Goal: Task Accomplishment & Management: Manage account settings

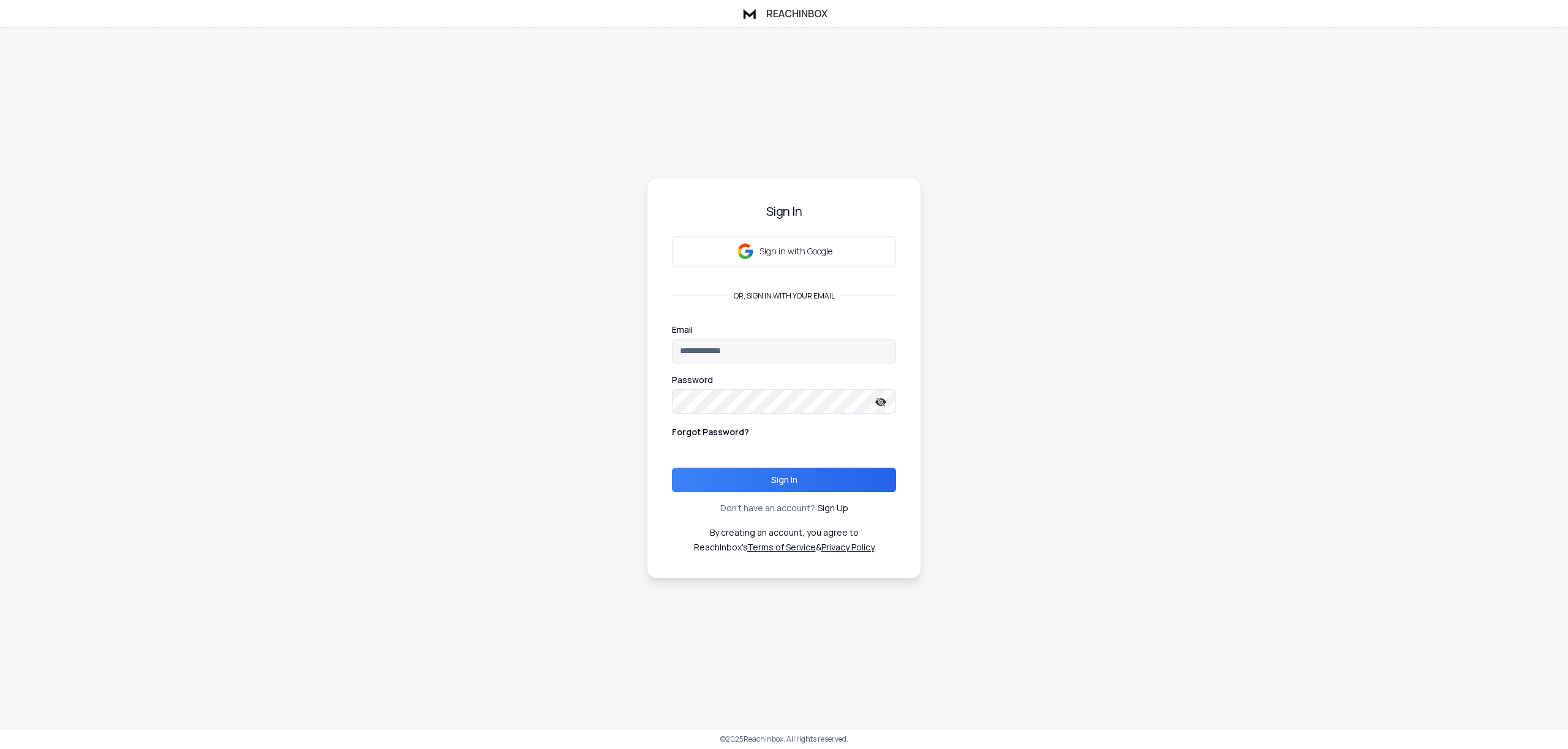
click at [731, 355] on input "email" at bounding box center [784, 351] width 224 height 24
type input "**********"
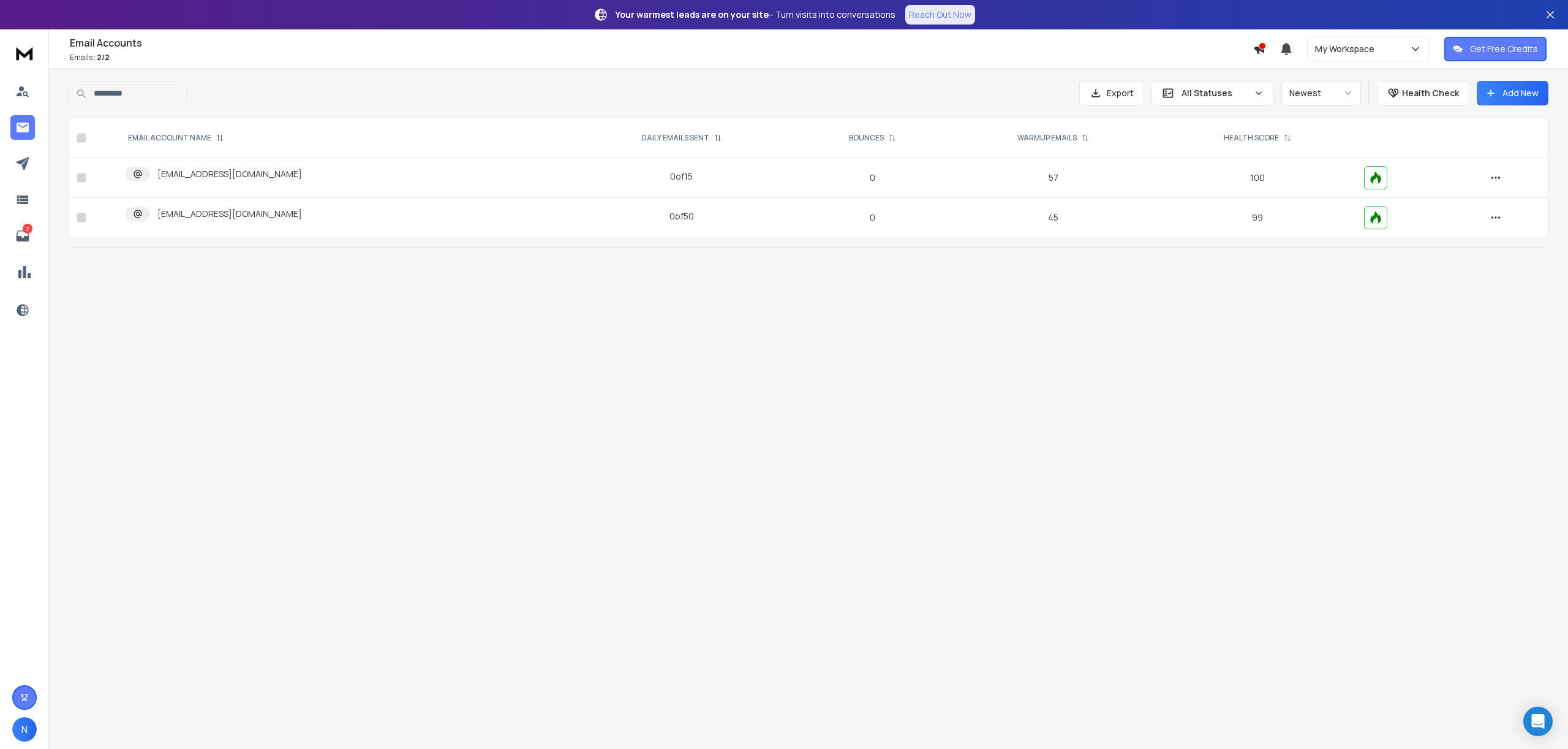
click at [918, 19] on p "Reach Out Now" at bounding box center [940, 14] width 62 height 12
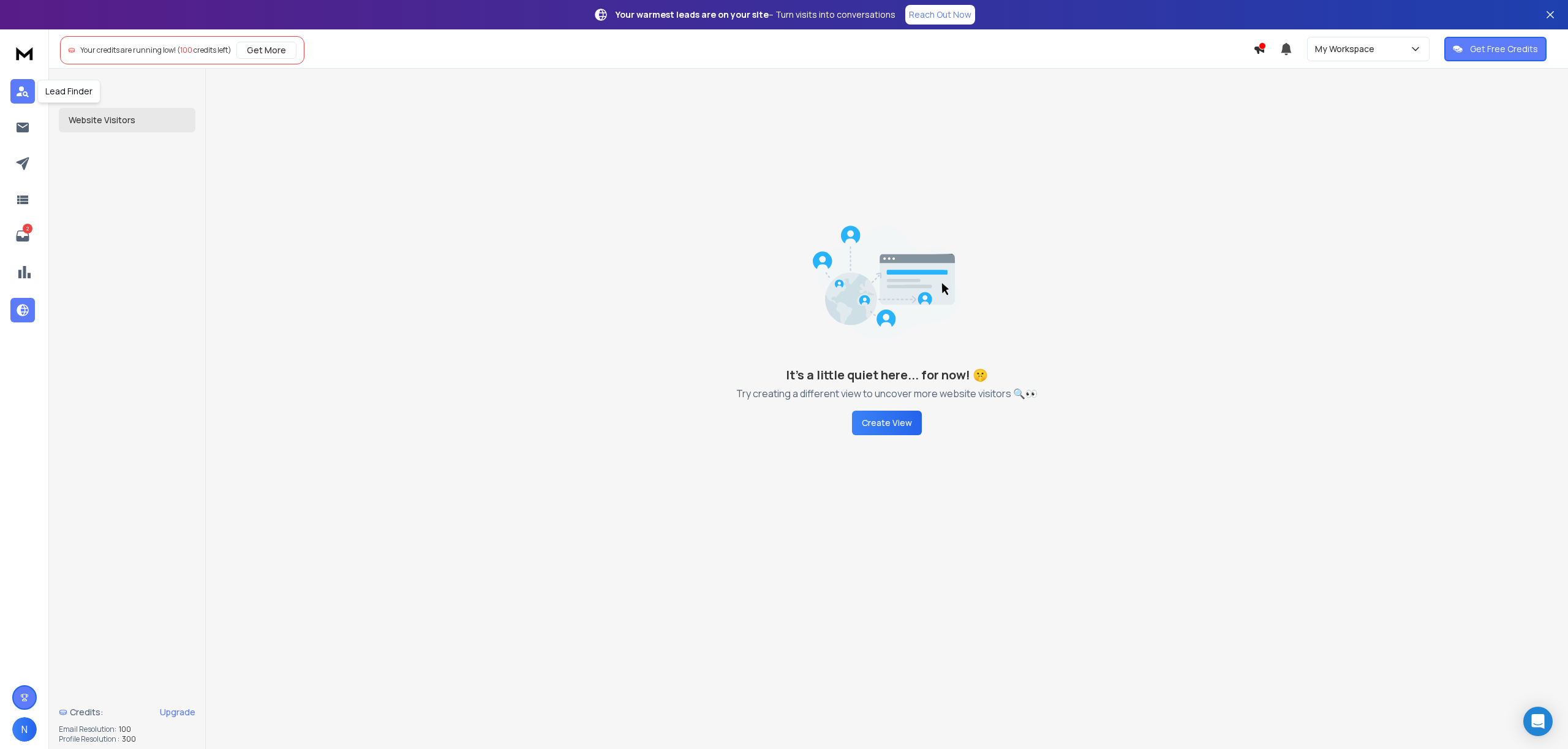
click at [13, 91] on link at bounding box center [23, 91] width 24 height 24
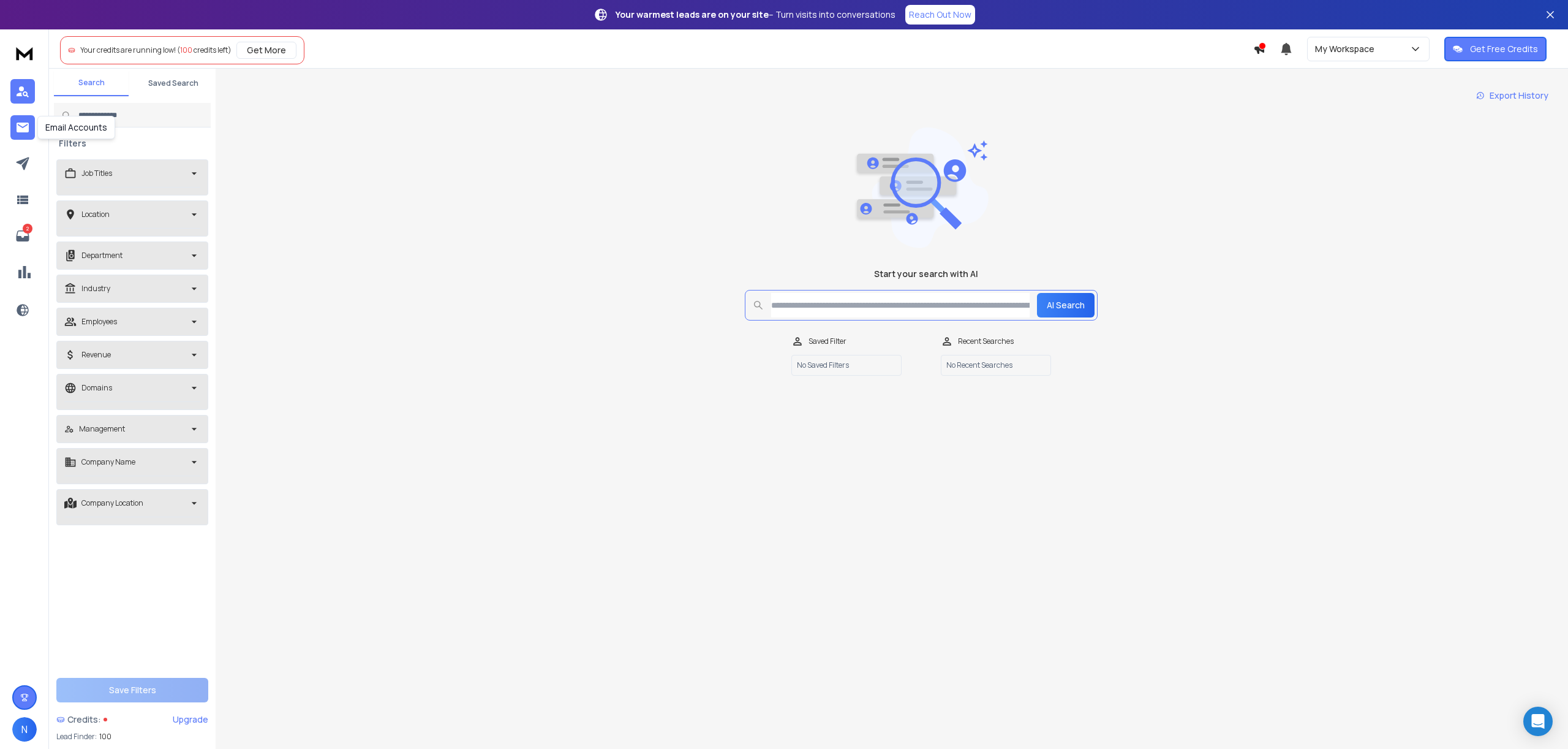
click at [11, 121] on link at bounding box center [23, 127] width 24 height 24
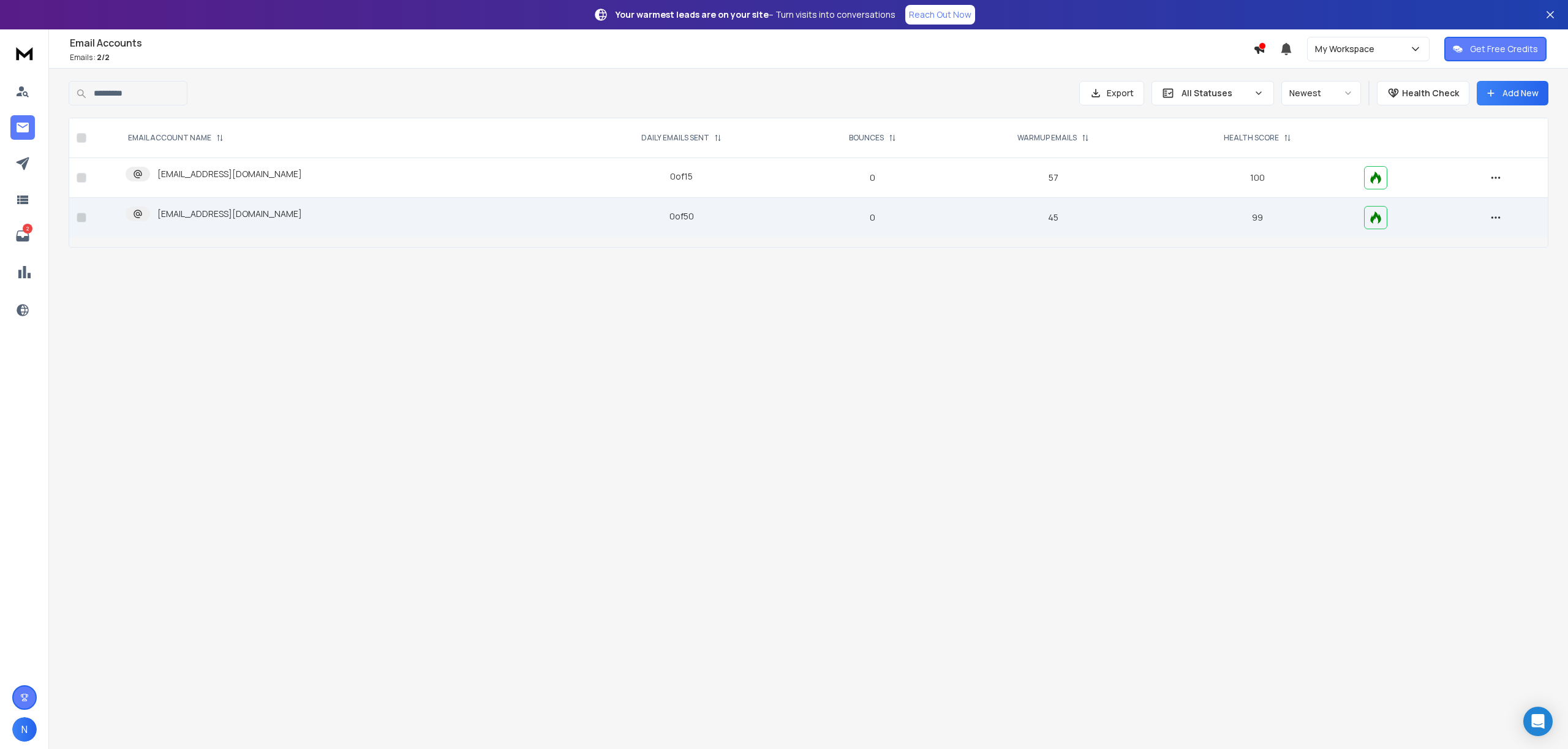
click at [1371, 218] on icon at bounding box center [1376, 217] width 10 height 12
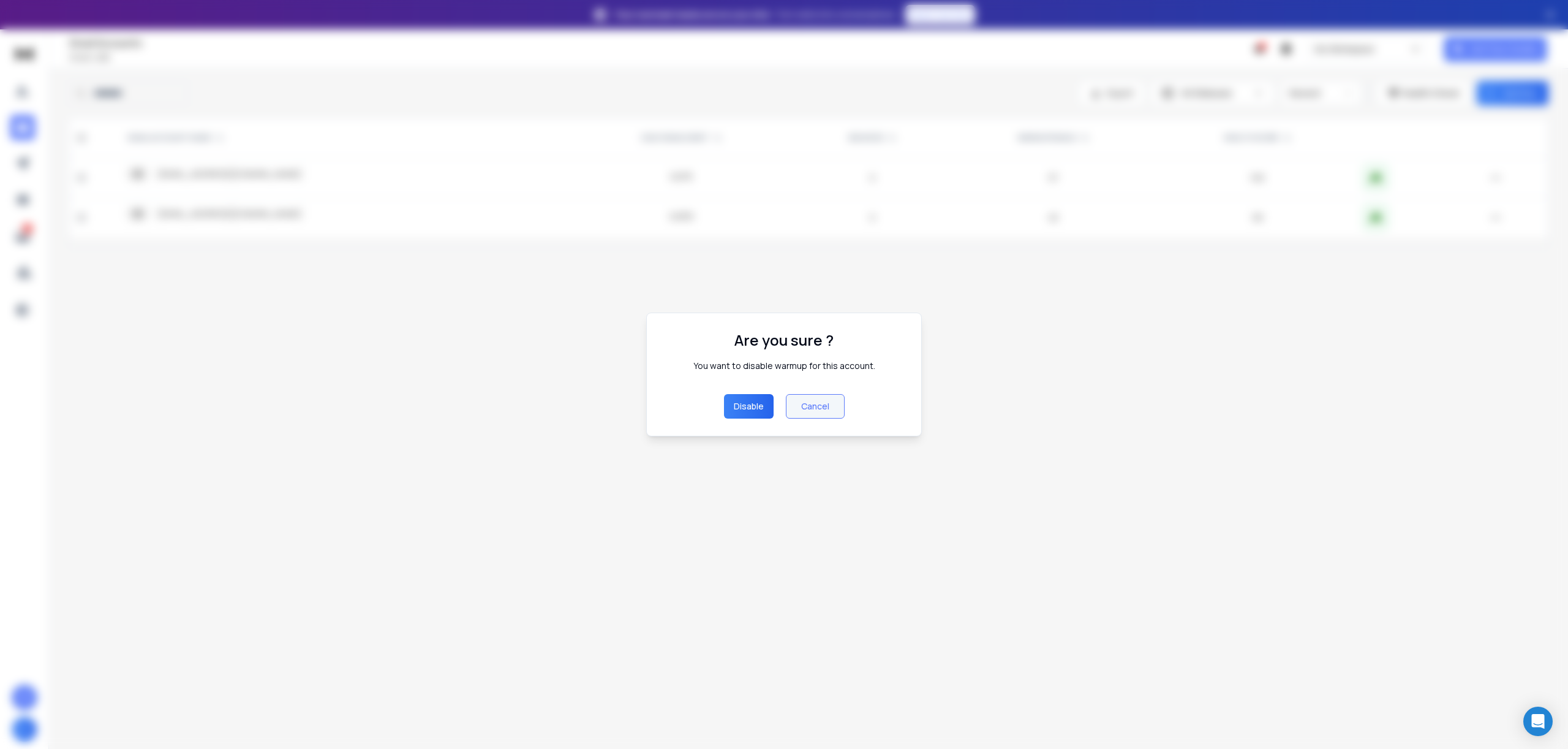
click at [825, 398] on button "Cancel" at bounding box center [815, 406] width 59 height 24
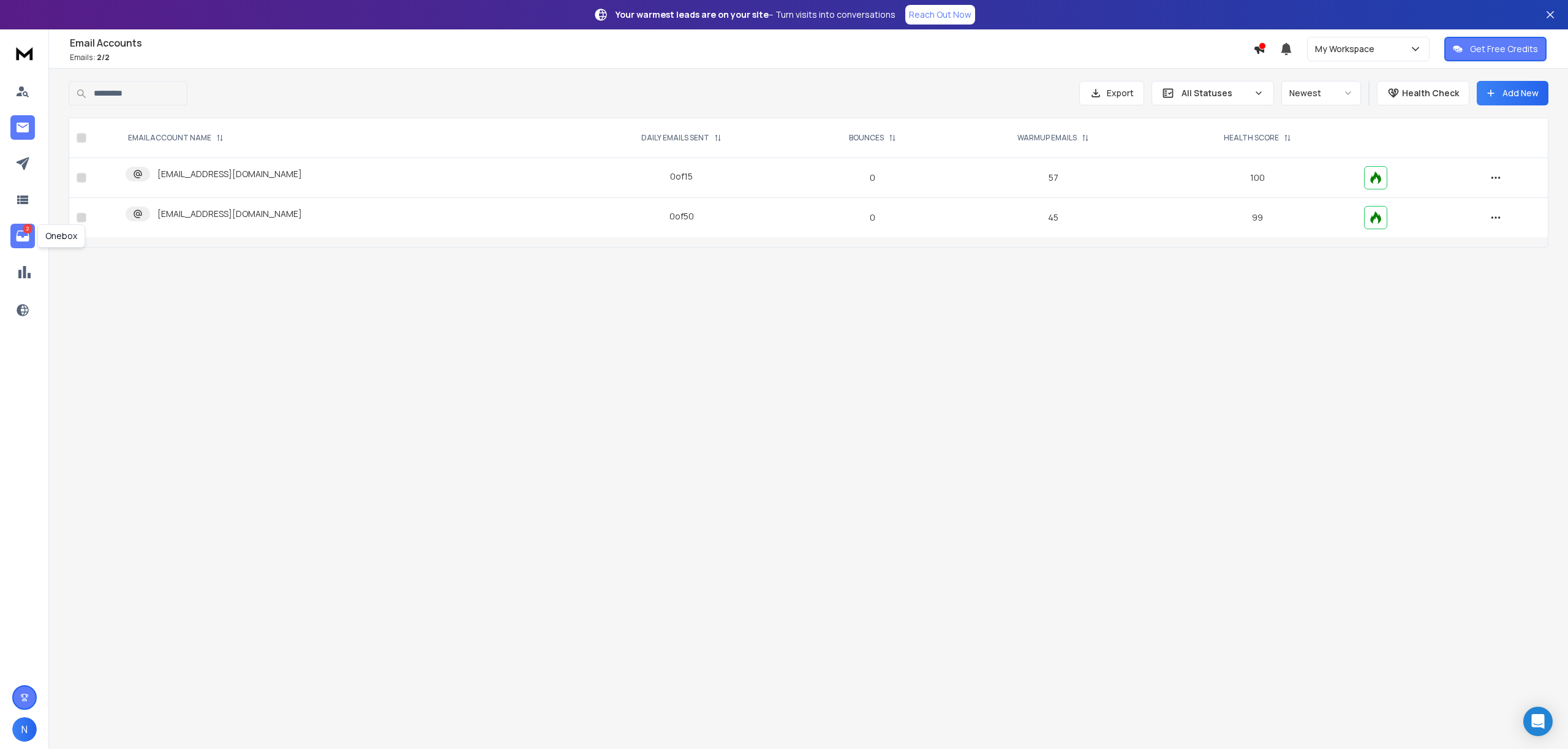
click at [25, 238] on icon at bounding box center [23, 236] width 13 height 11
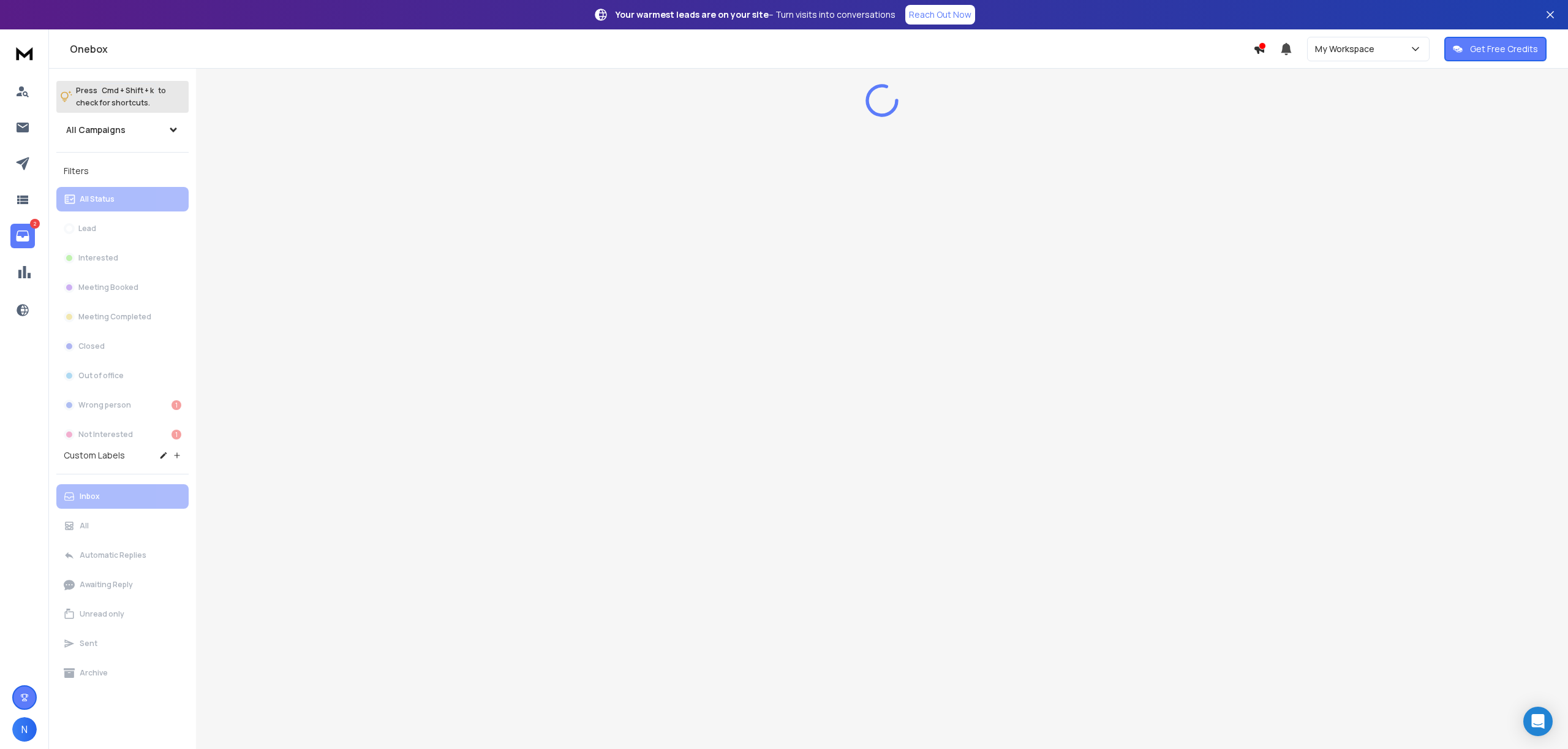
click at [106, 409] on div "All Status Lead Interested Meeting Booked Meeting Completed Closed Out of offic…" at bounding box center [123, 317] width 132 height 260
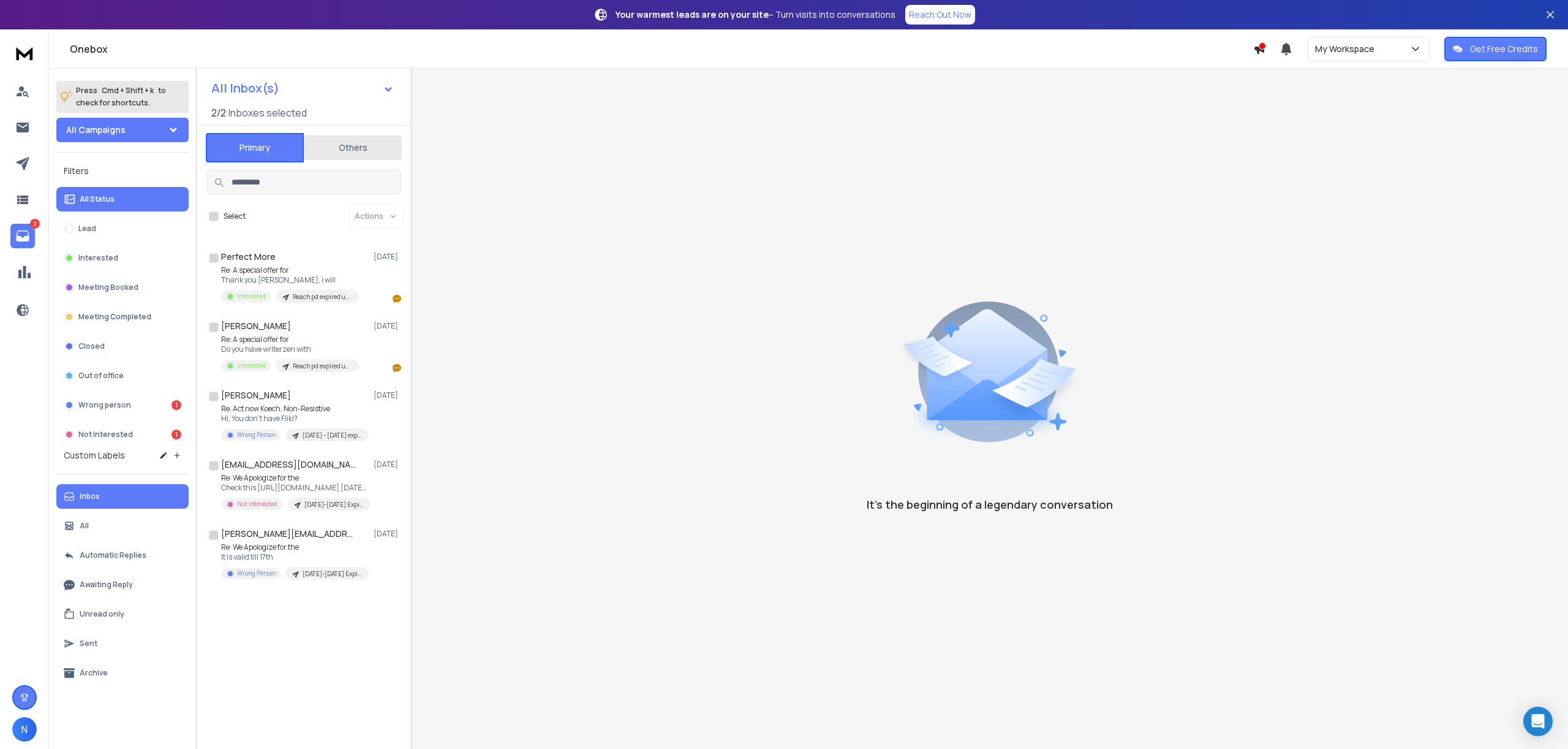
click at [169, 133] on icon at bounding box center [173, 129] width 11 height 11
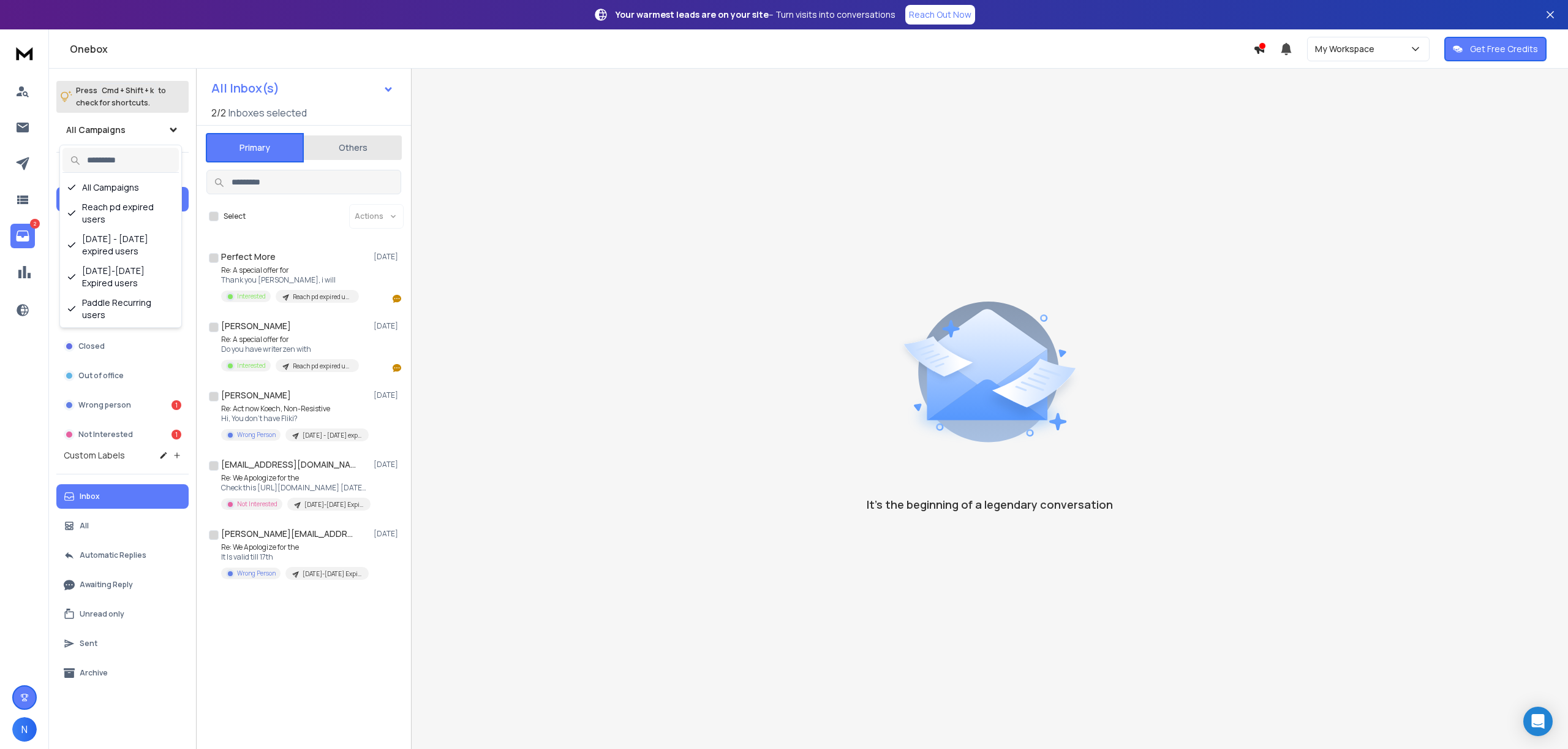
click at [544, 234] on div "It’s the beginning of a legendary conversation" at bounding box center [990, 387] width 1156 height 636
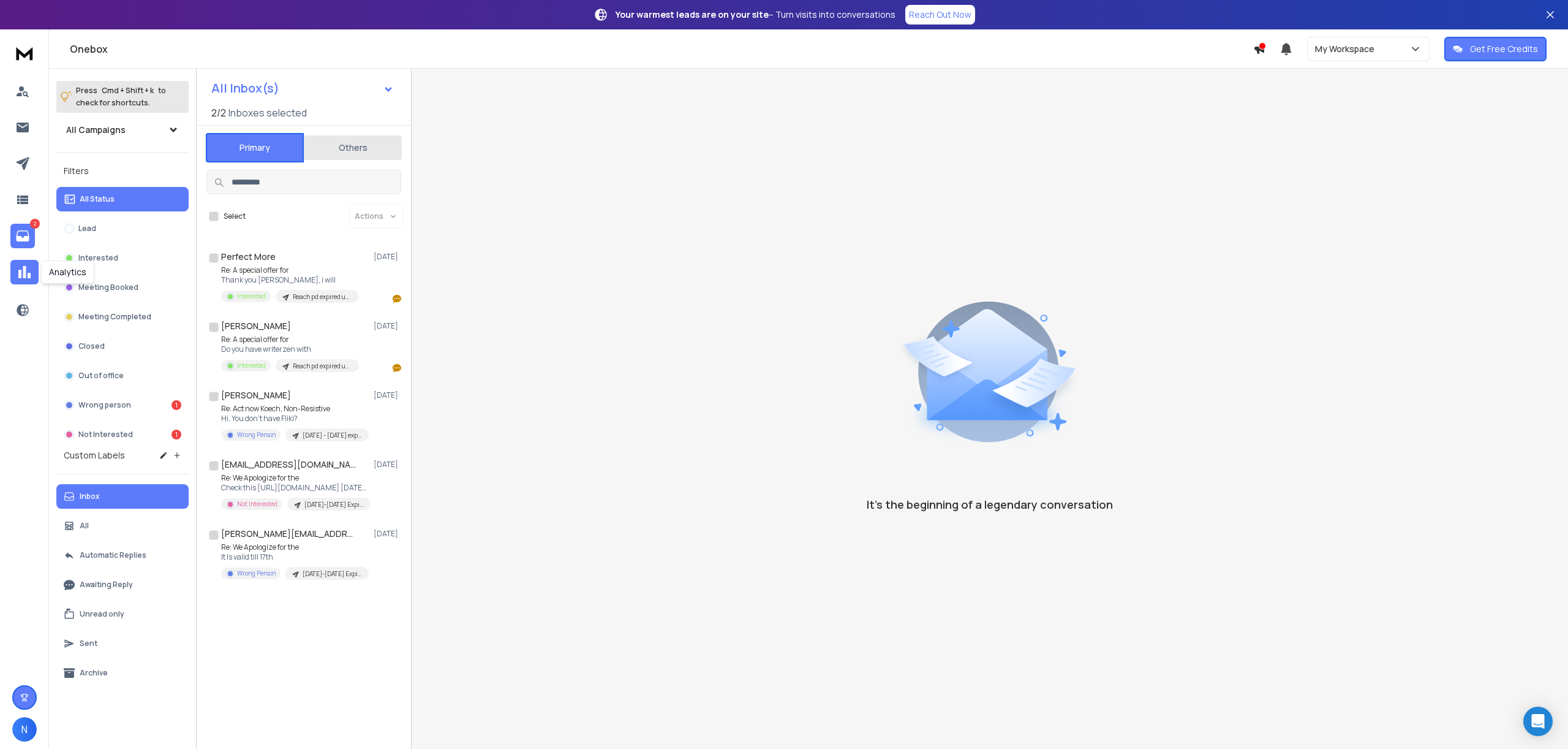
click at [15, 268] on icon at bounding box center [24, 272] width 19 height 19
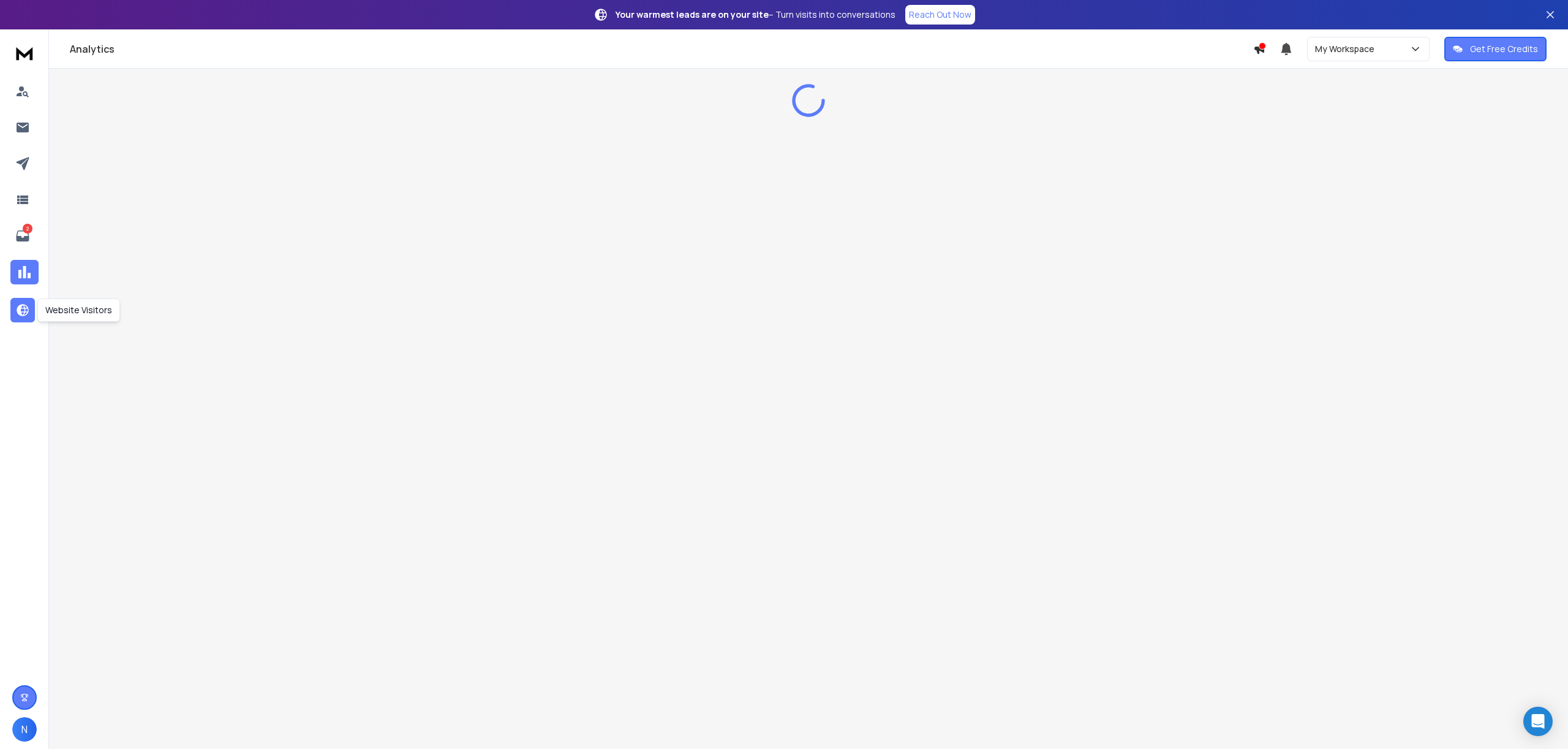
click at [26, 310] on icon at bounding box center [23, 310] width 15 height 15
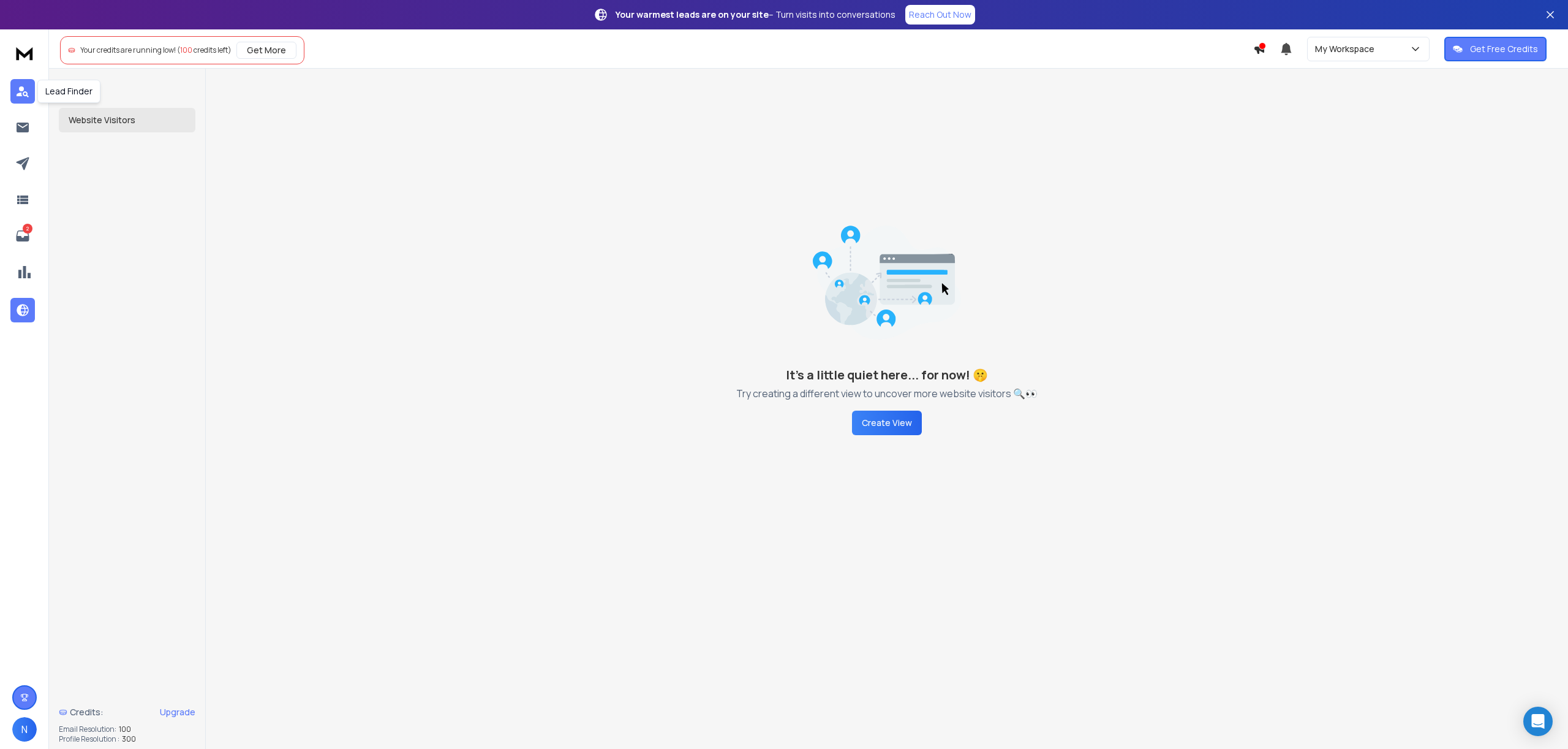
click at [28, 86] on icon at bounding box center [23, 91] width 15 height 15
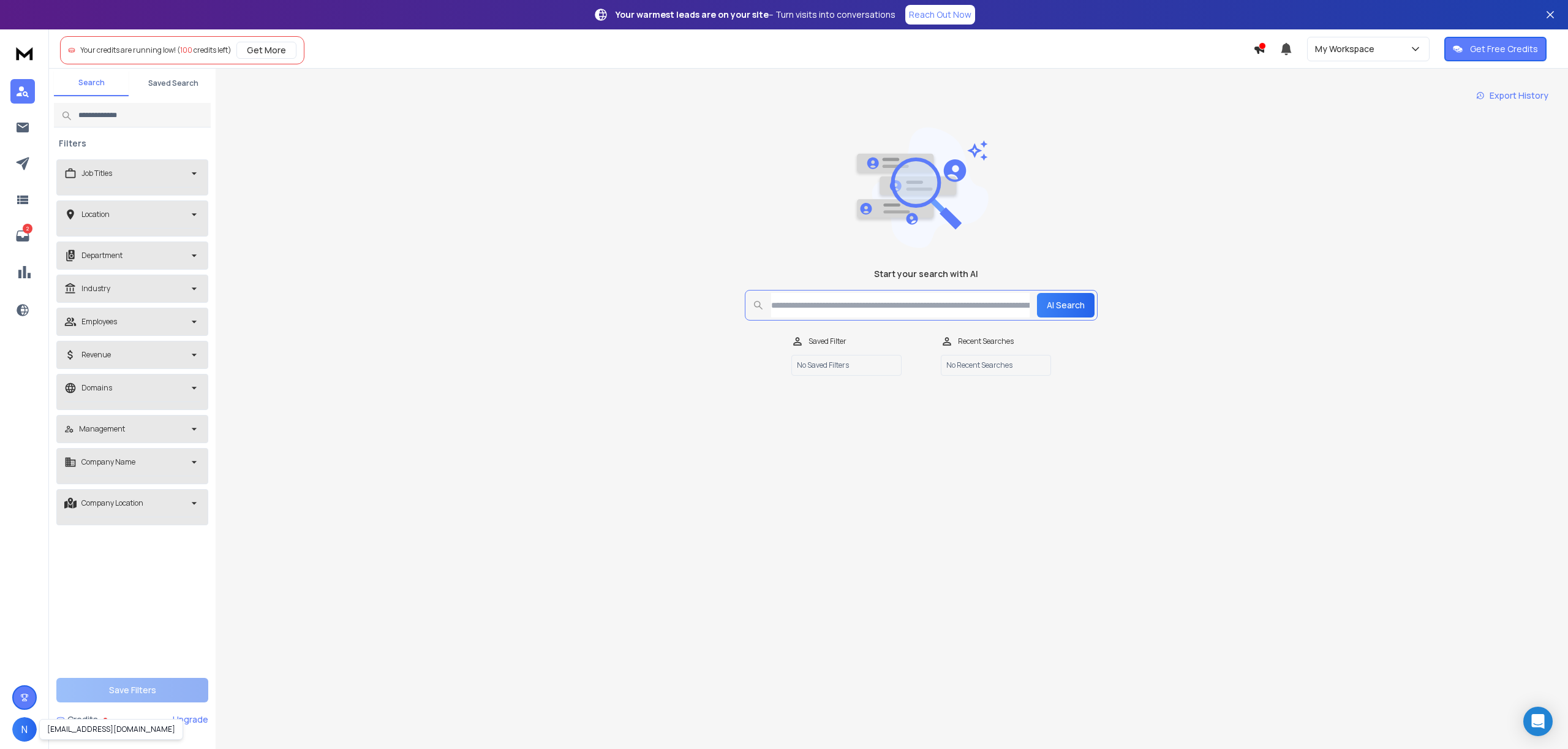
click at [29, 727] on span "N" at bounding box center [24, 729] width 24 height 24
click at [25, 108] on div "2" at bounding box center [24, 203] width 28 height 248
click at [21, 121] on icon at bounding box center [23, 127] width 15 height 15
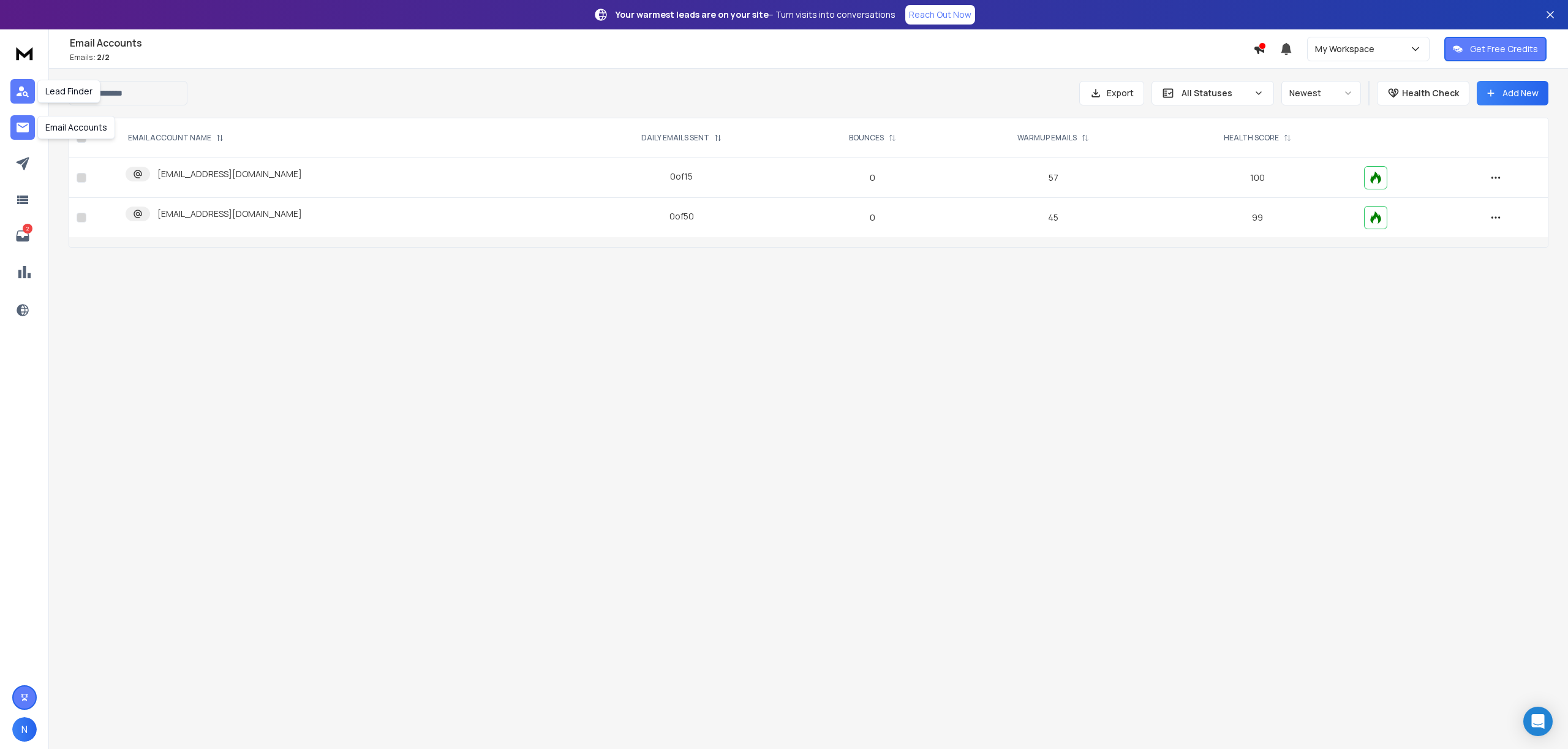
click at [16, 82] on link at bounding box center [23, 91] width 24 height 24
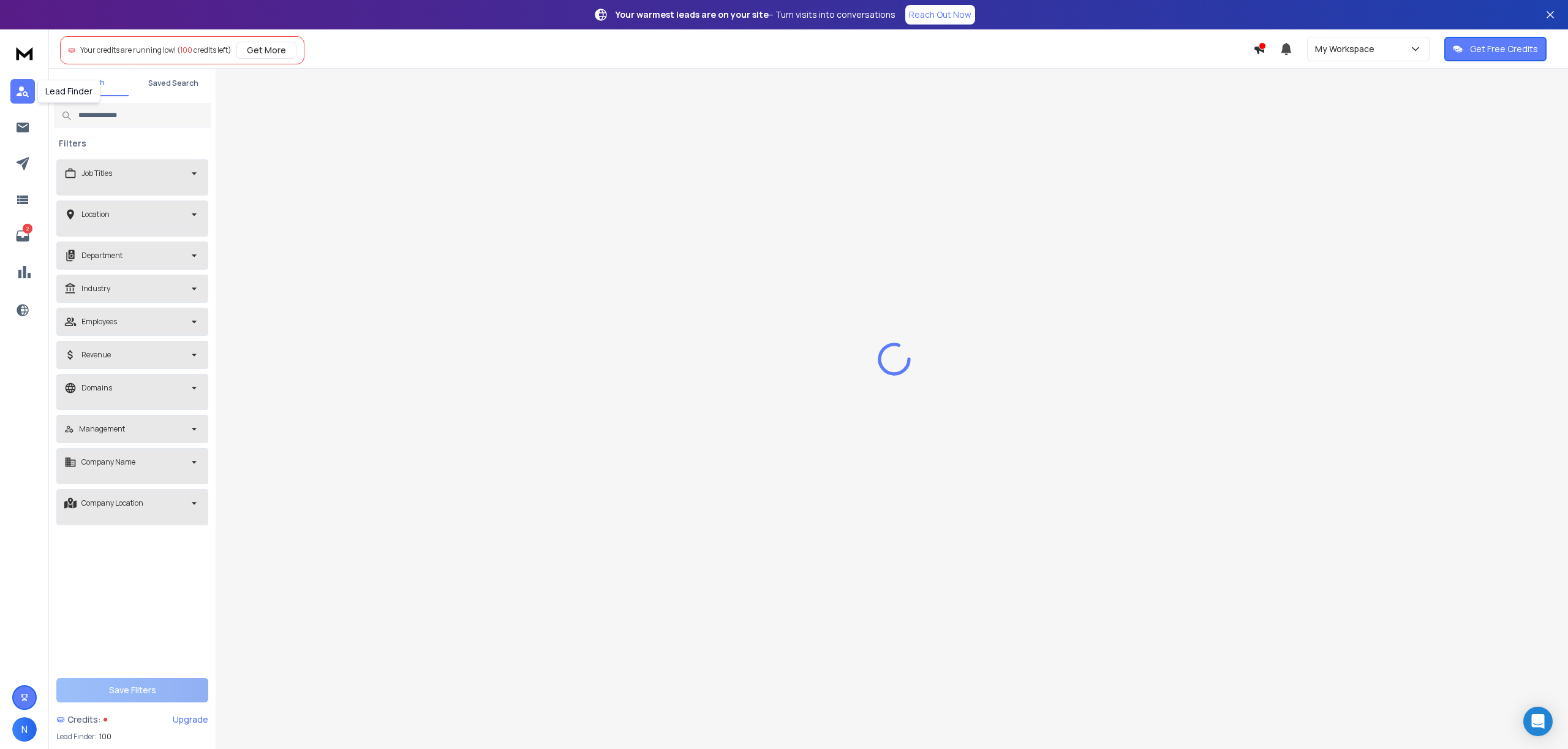
click at [23, 88] on icon at bounding box center [23, 91] width 15 height 15
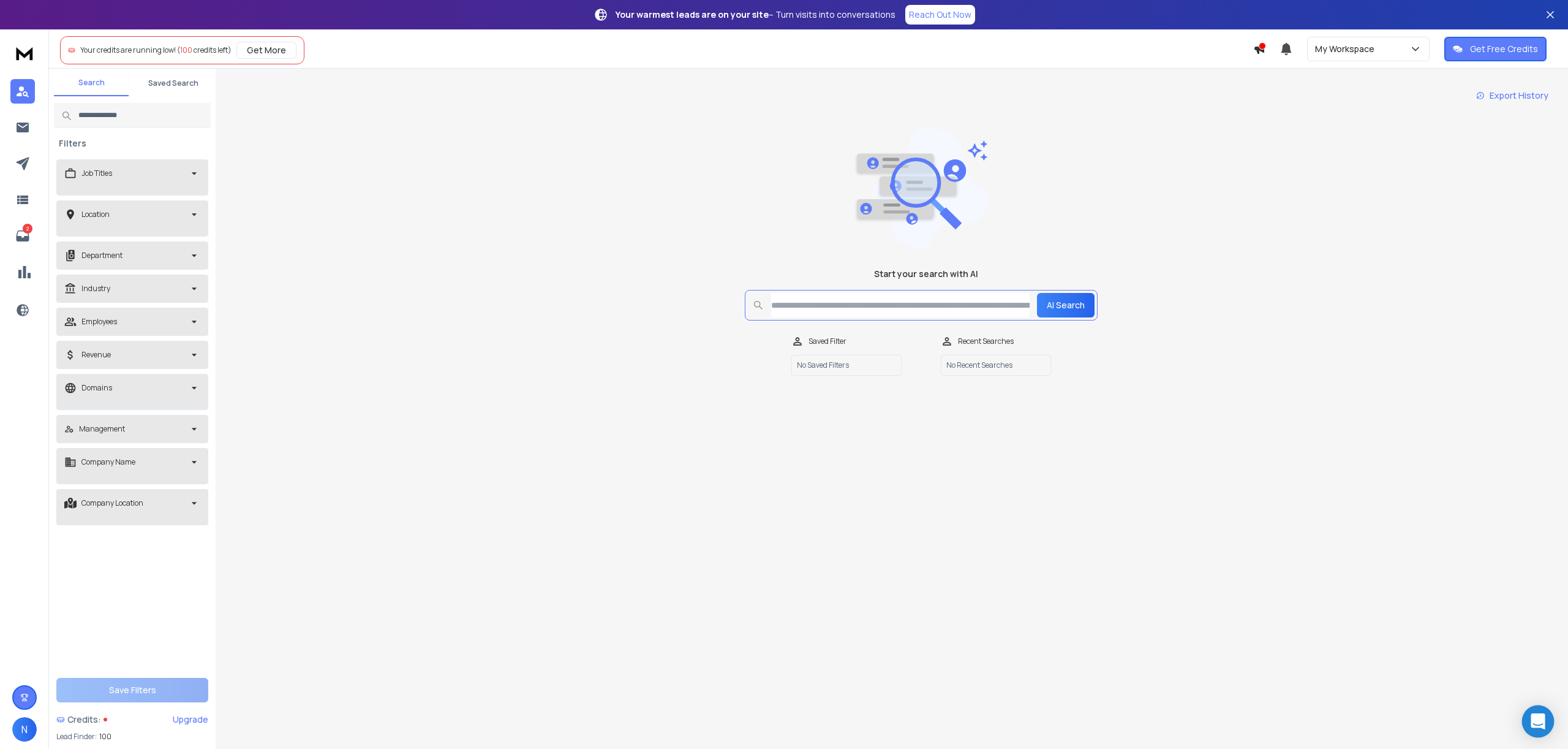
click at [1542, 716] on icon "Open Intercom Messenger" at bounding box center [1538, 721] width 14 height 16
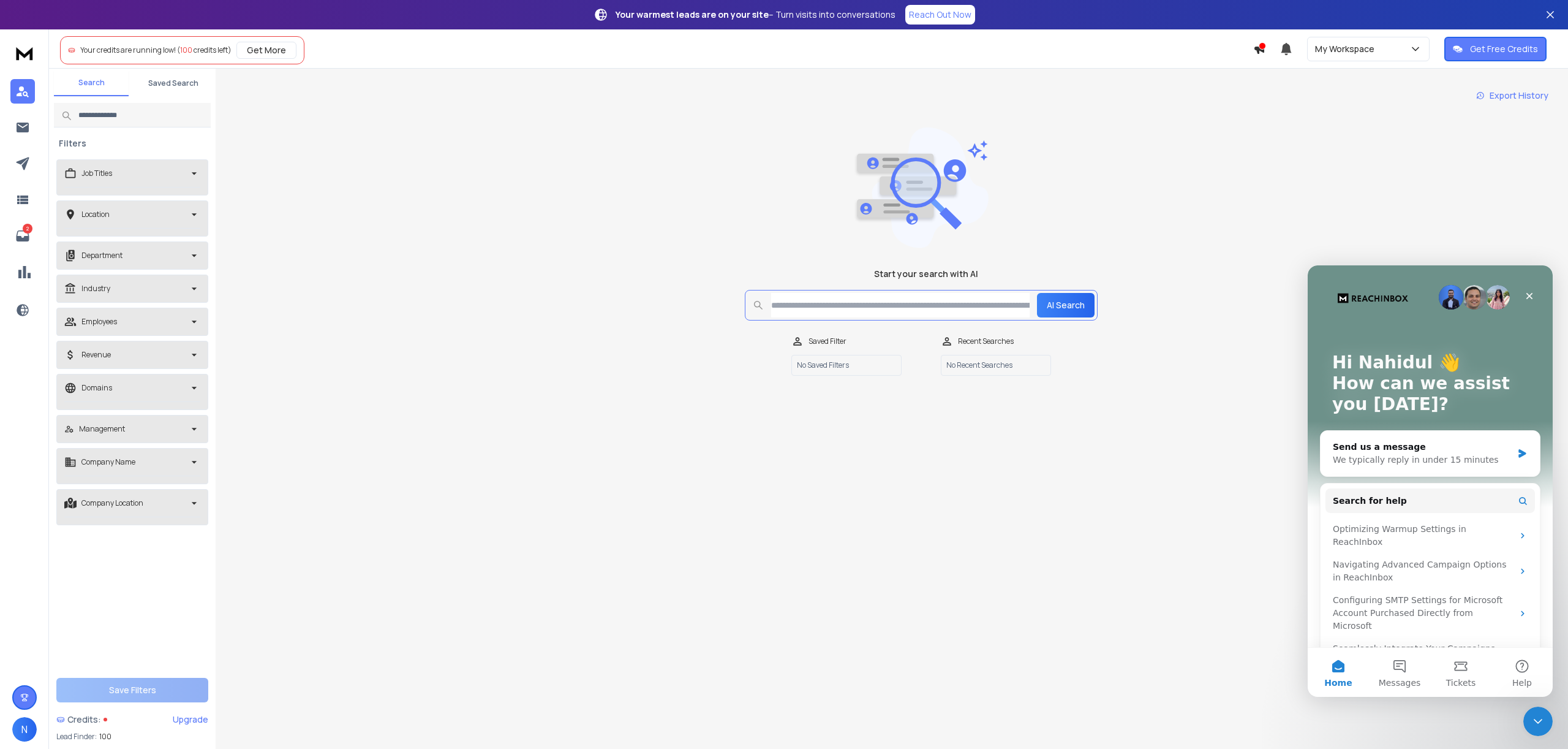
click at [8, 127] on div "2 N" at bounding box center [24, 392] width 49 height 725
click at [10, 127] on link at bounding box center [23, 127] width 24 height 24
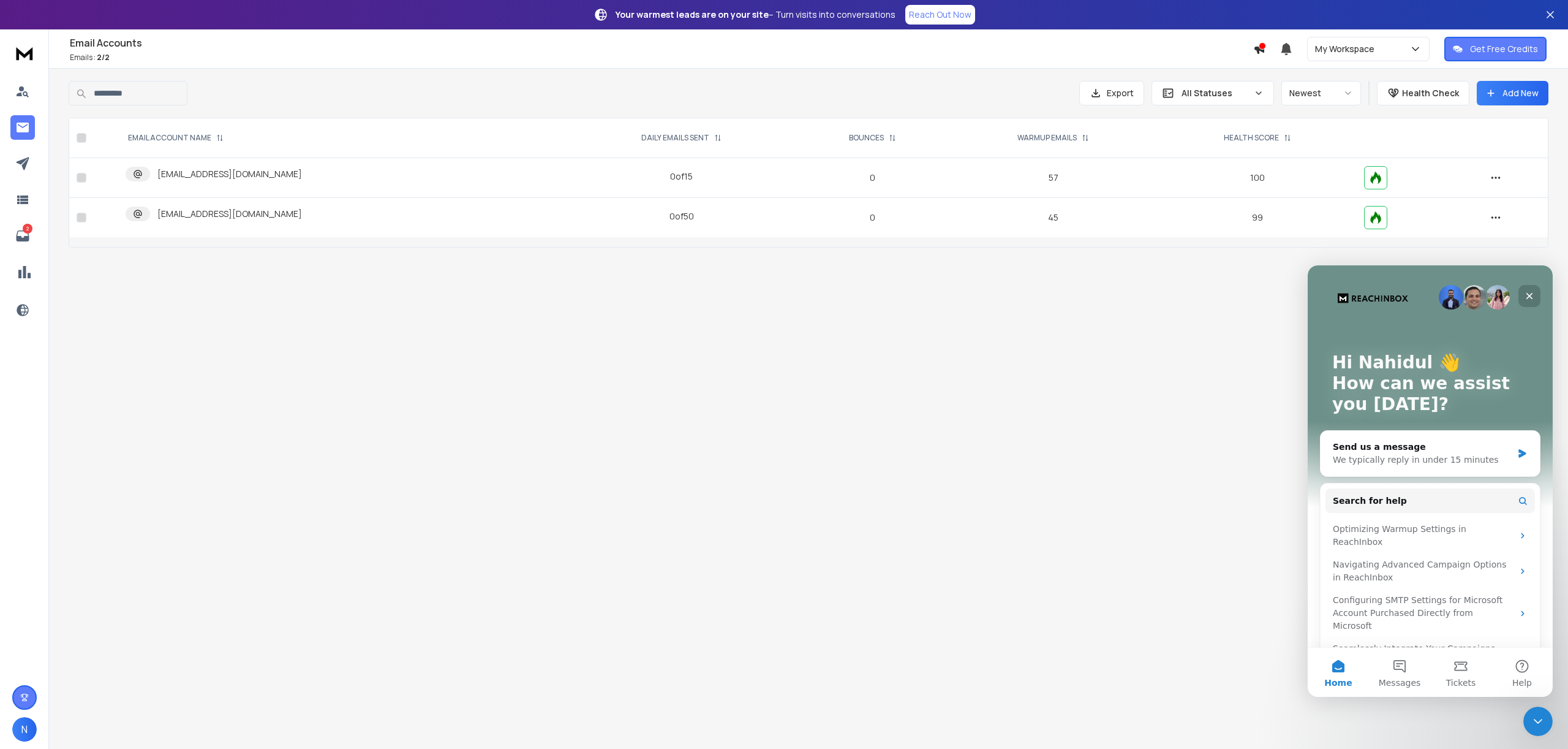
click at [1526, 299] on icon "Close" at bounding box center [1529, 296] width 6 height 6
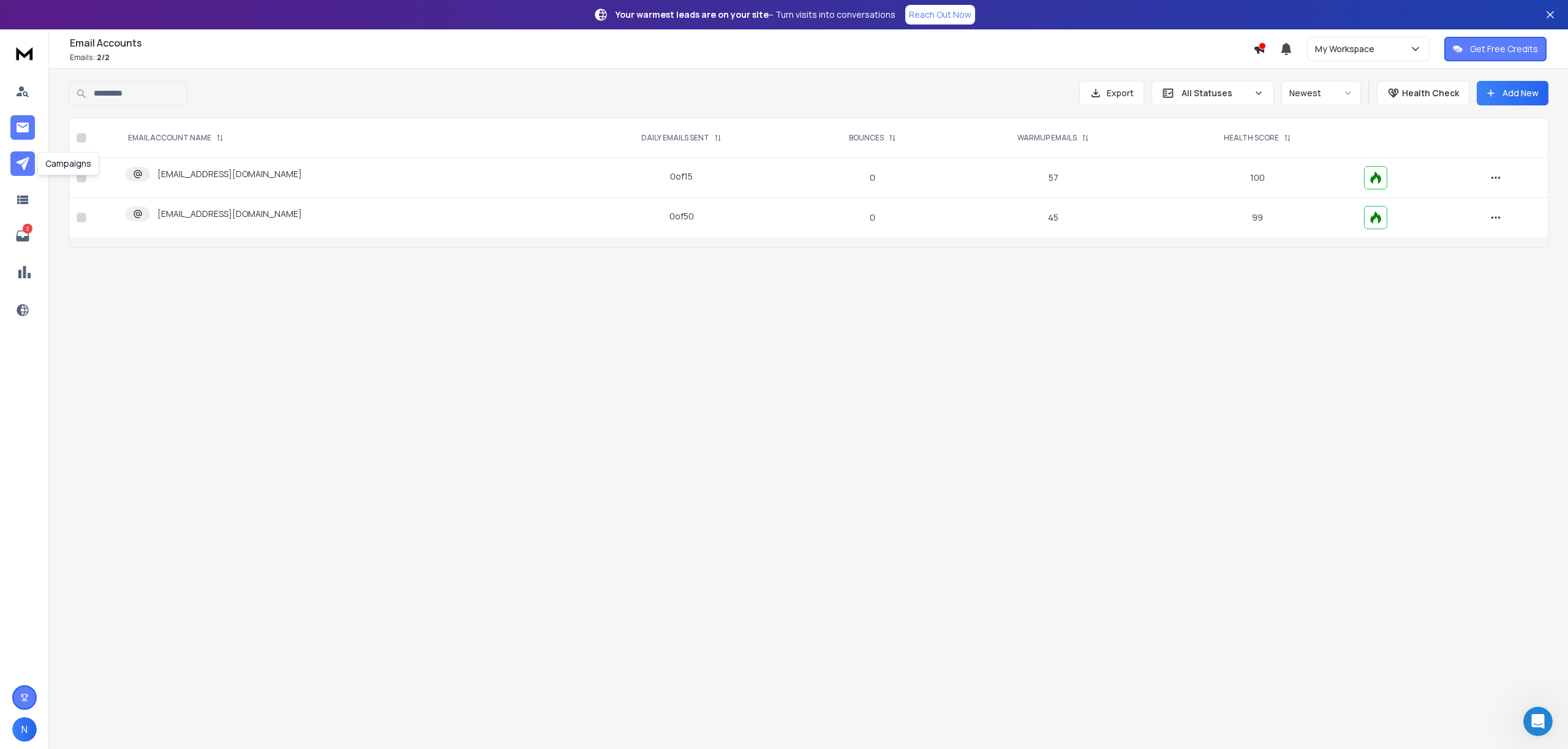
click at [28, 165] on icon at bounding box center [23, 163] width 15 height 15
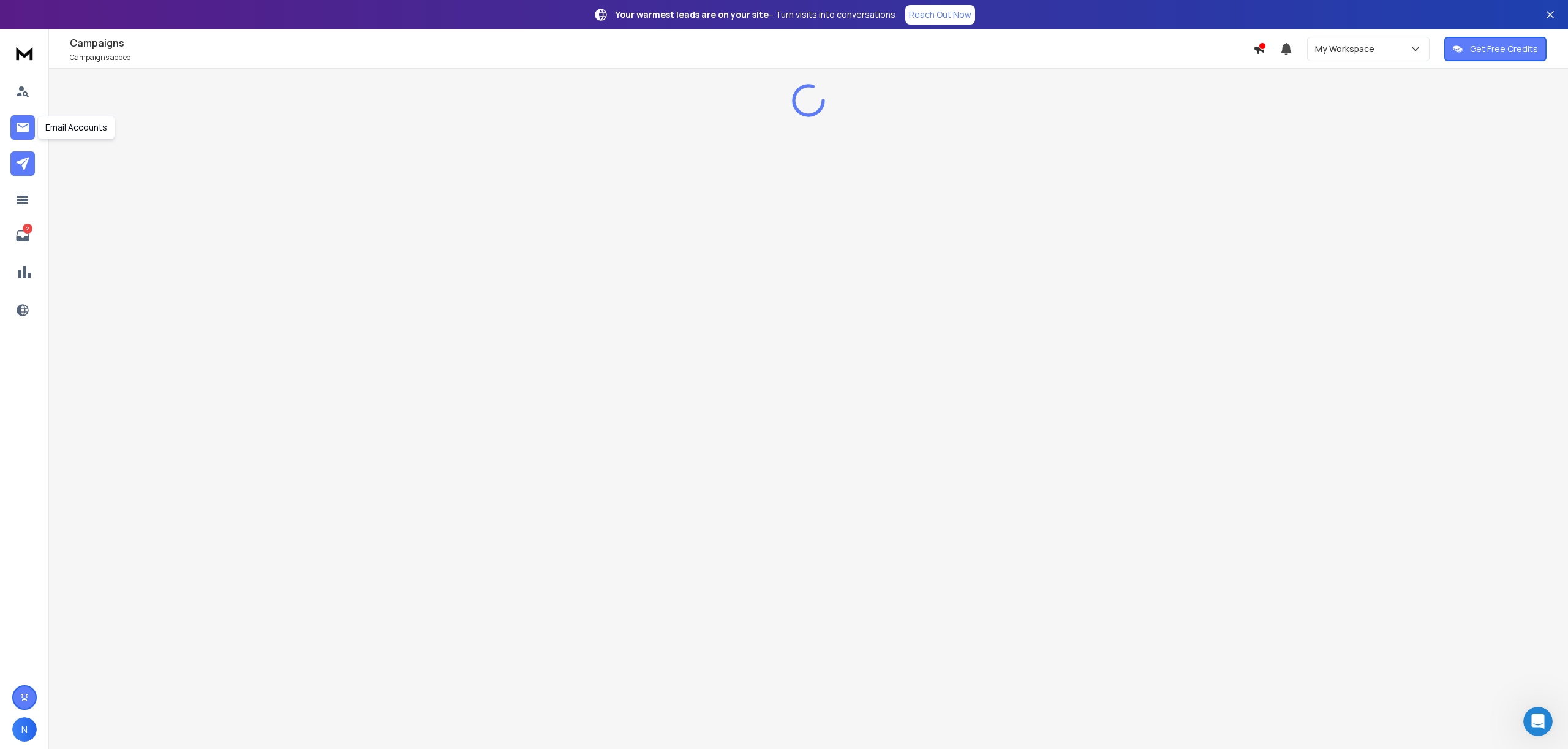
click at [29, 129] on icon at bounding box center [23, 127] width 15 height 15
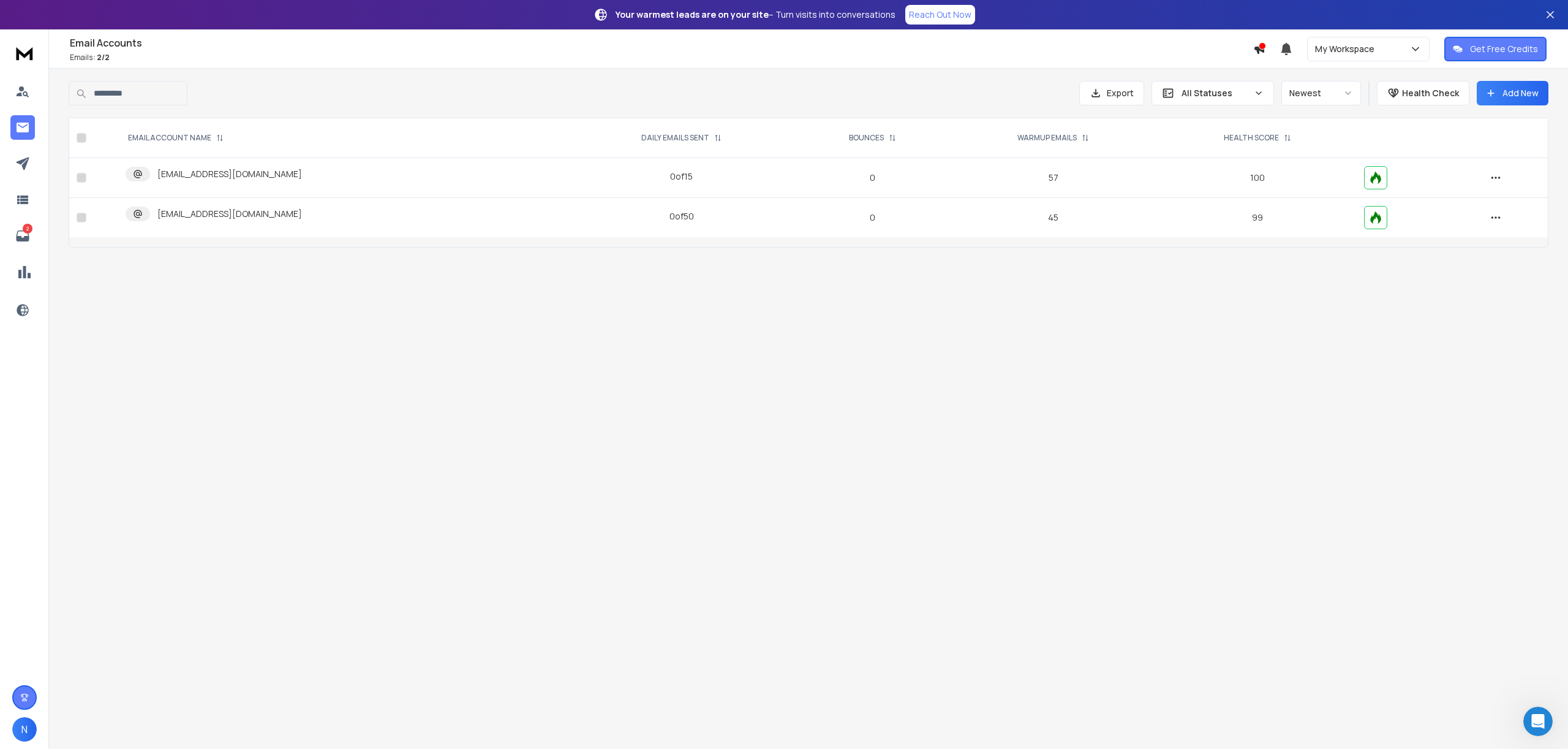
click at [1271, 48] on div "My Workspace Get Free Credits" at bounding box center [1399, 49] width 293 height 24
click at [1263, 48] on icon at bounding box center [1259, 49] width 10 height 10
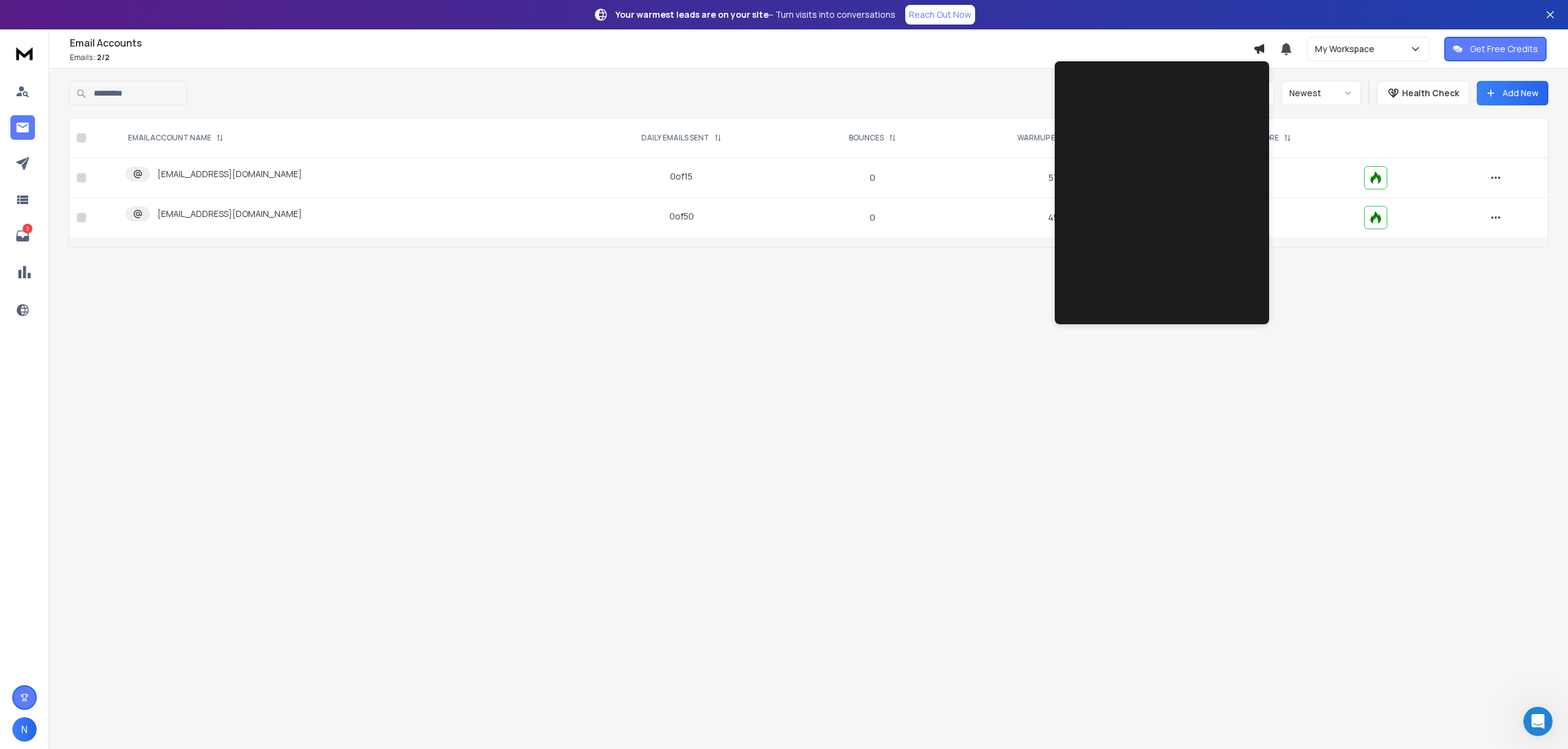
click at [709, 405] on div "Your warmest leads are on your site – Turn visits into conversations Reach Out …" at bounding box center [784, 374] width 1568 height 749
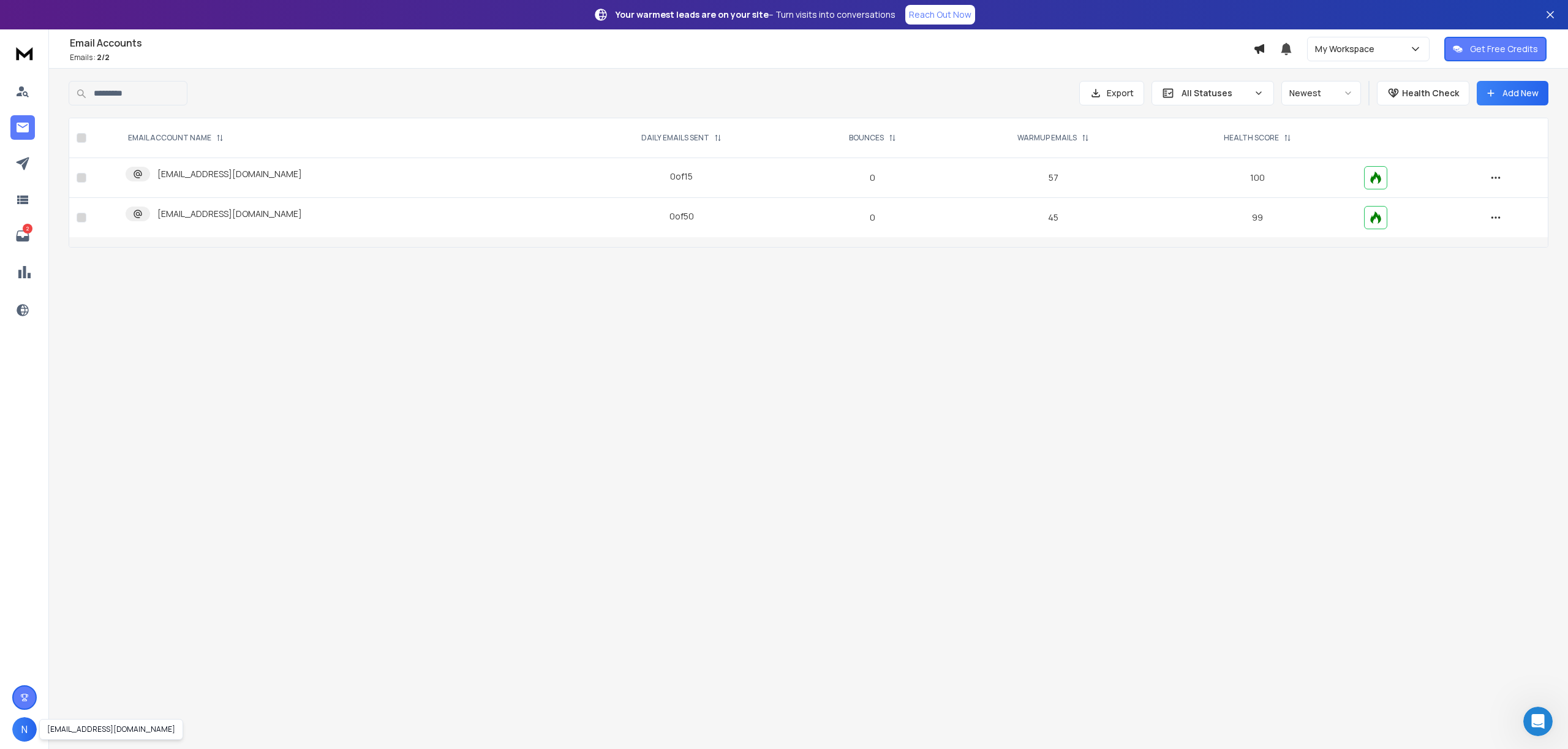
click at [23, 728] on span "N" at bounding box center [24, 729] width 24 height 24
click at [98, 709] on icon at bounding box center [102, 708] width 11 height 11
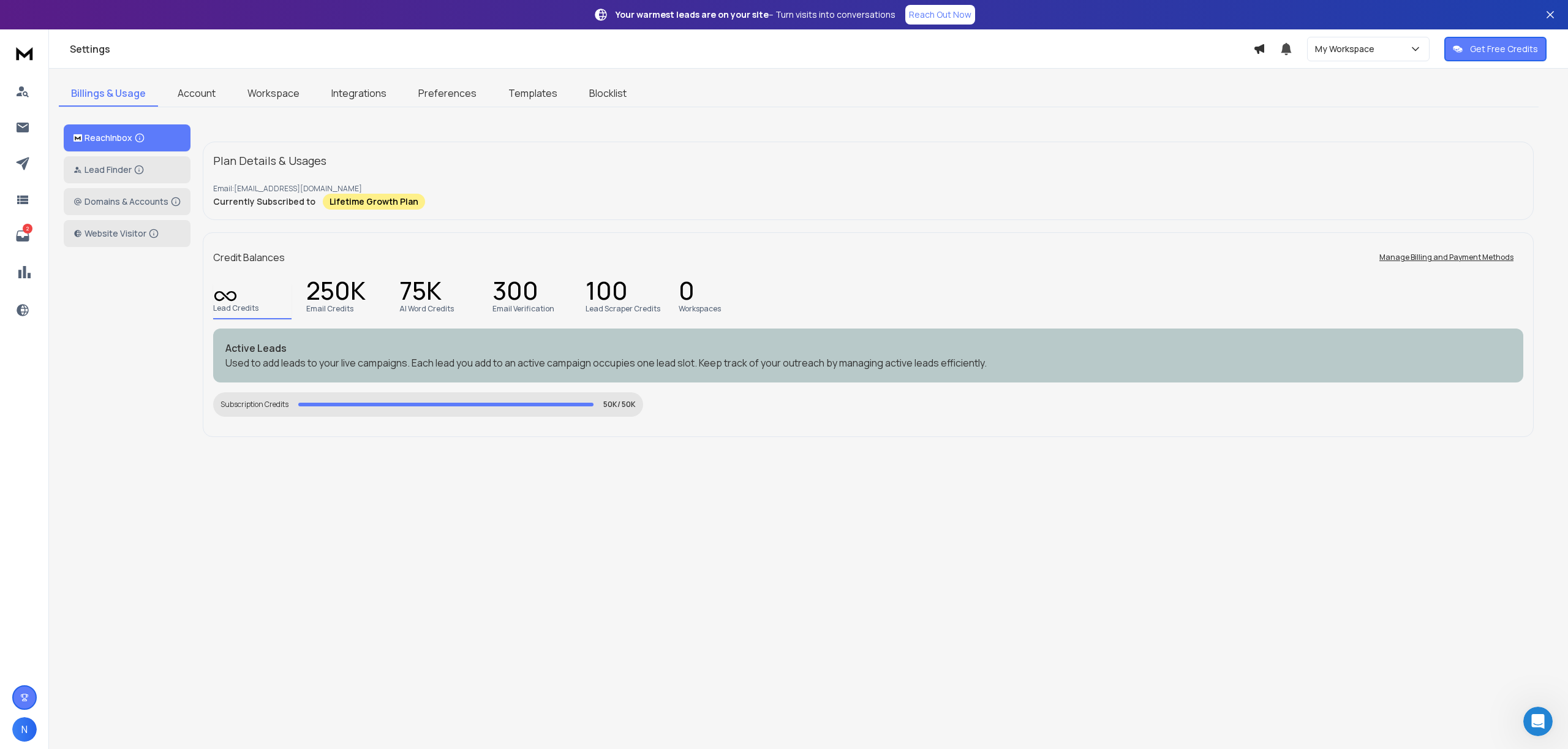
click at [310, 291] on p "250K" at bounding box center [336, 293] width 59 height 17
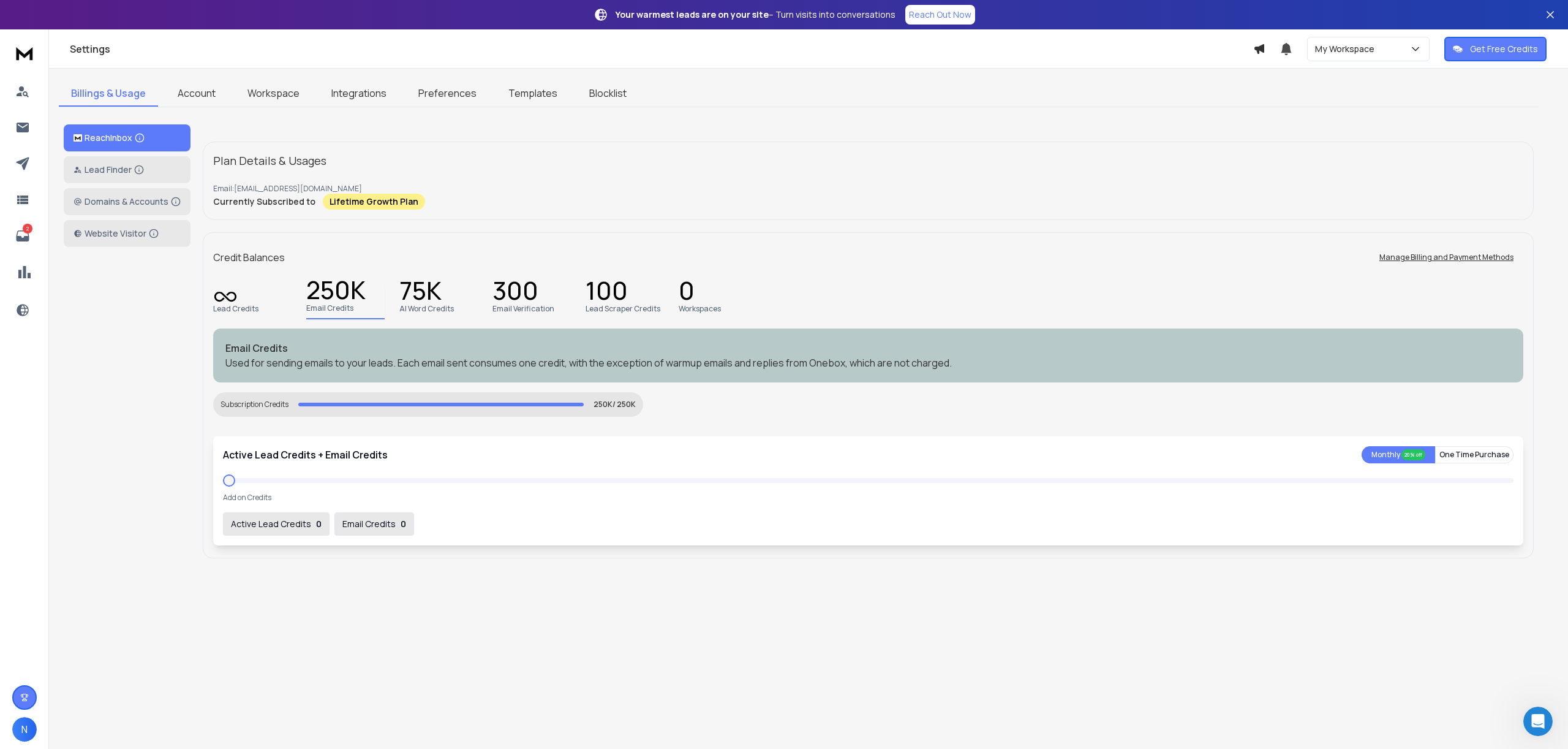
click at [310, 291] on p "250K" at bounding box center [336, 292] width 59 height 17
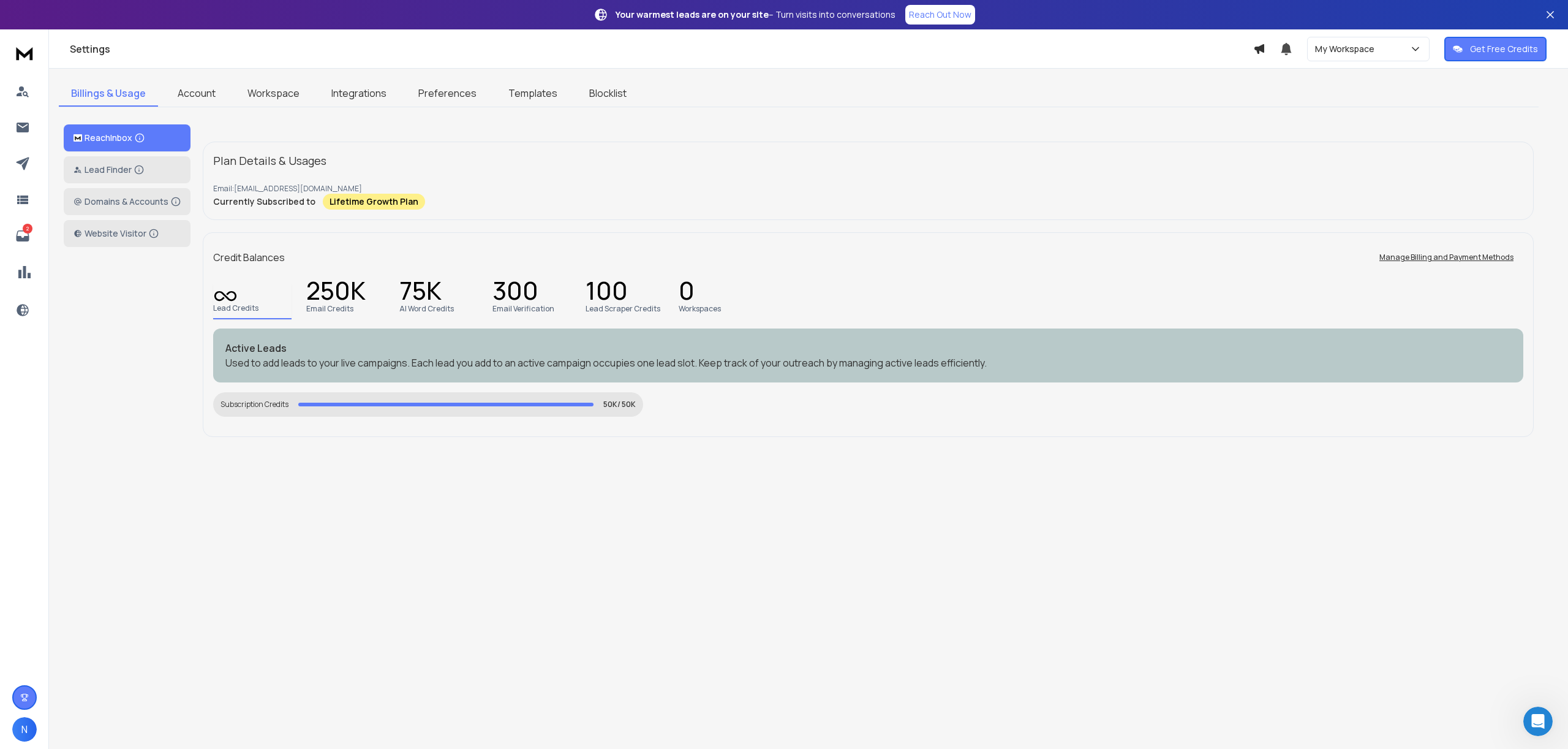
click at [219, 312] on p "Lead Credits" at bounding box center [235, 308] width 45 height 10
click at [341, 304] on p "Email Credits" at bounding box center [329, 308] width 47 height 10
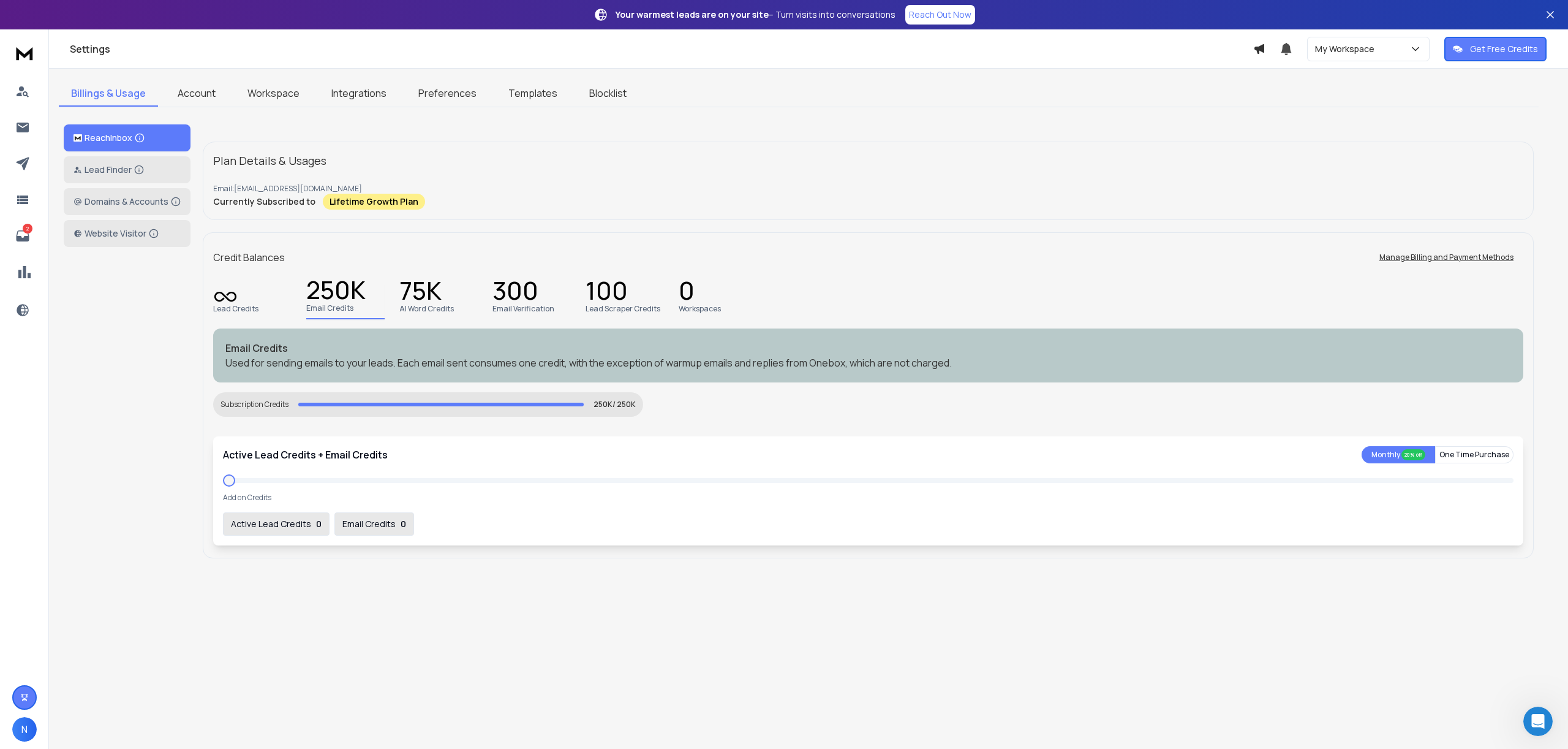
click at [417, 288] on p "75K" at bounding box center [421, 293] width 42 height 17
click at [520, 284] on p "300" at bounding box center [515, 293] width 46 height 17
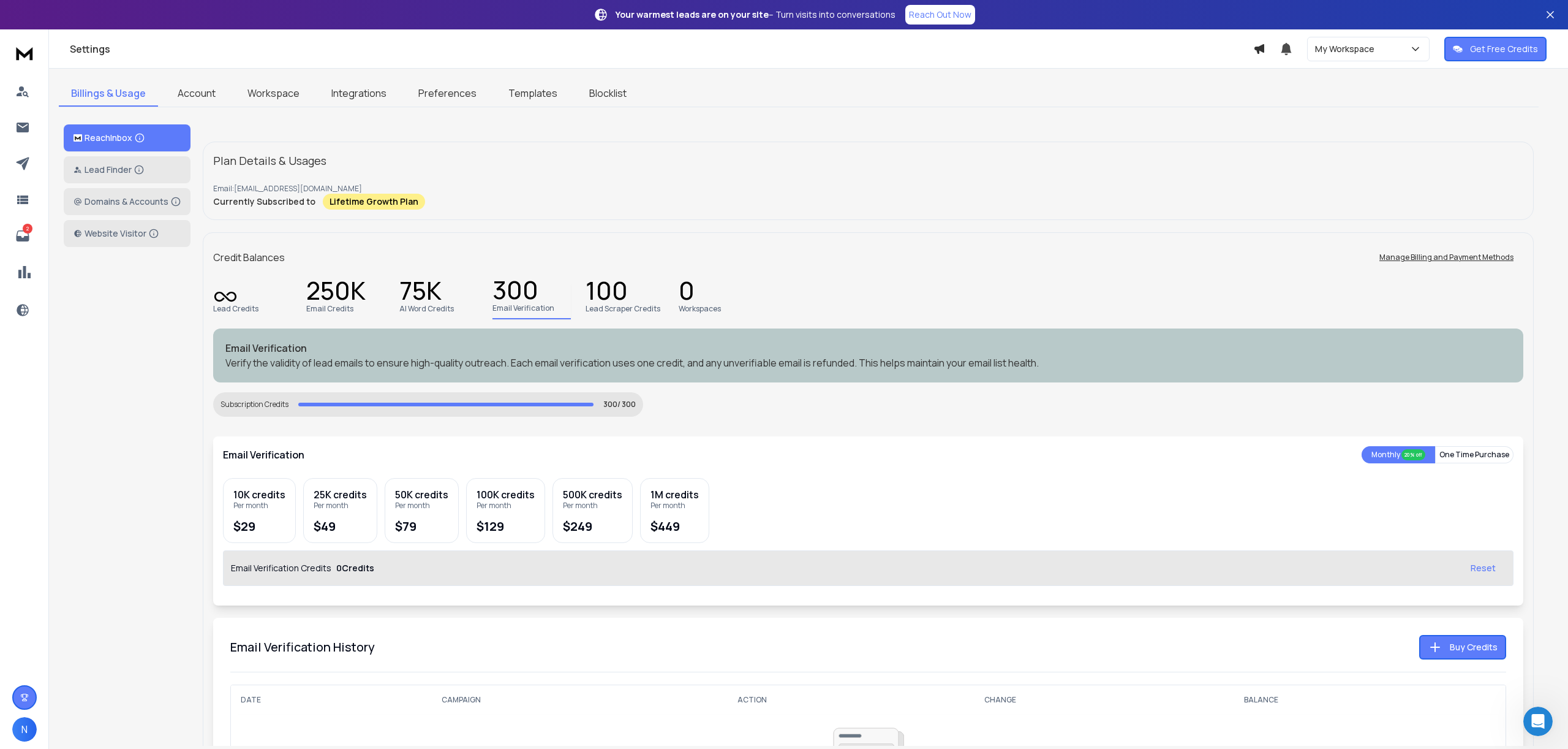
click at [615, 217] on div "Plan Details & Usages Email: [EMAIL_ADDRESS][DOMAIN_NAME] Currently Subscribed …" at bounding box center [868, 483] width 1331 height 708
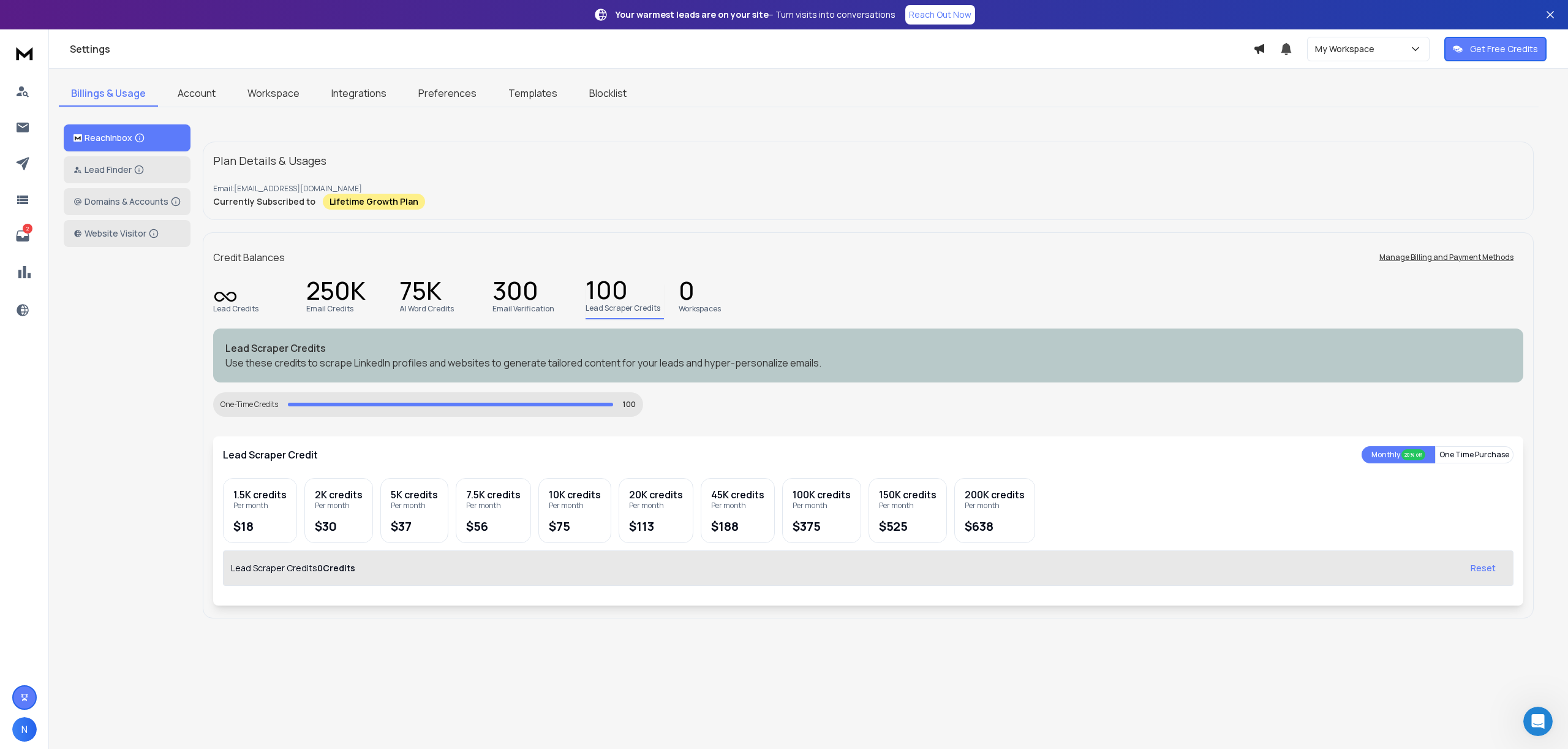
click at [233, 315] on button "Lead Credits" at bounding box center [252, 301] width 78 height 34
